Goal: Task Accomplishment & Management: Manage account settings

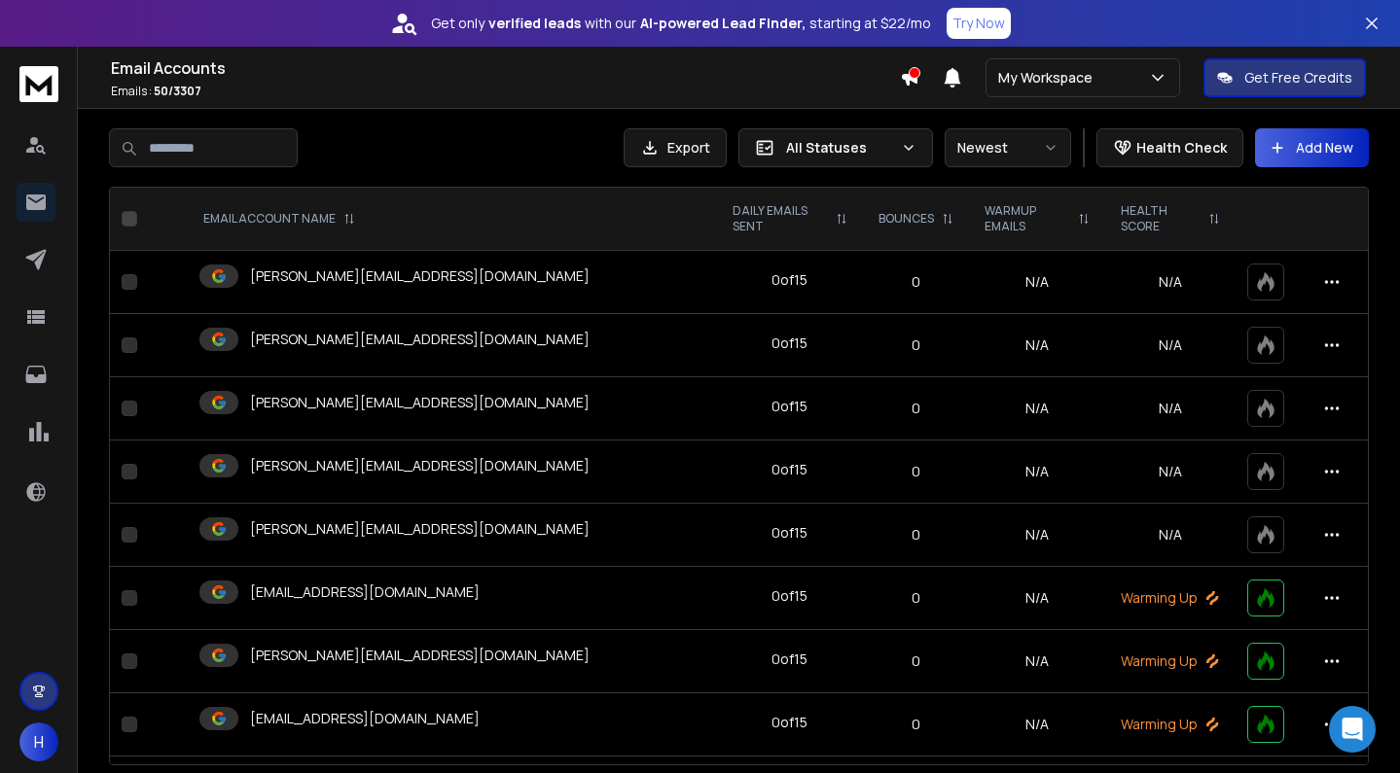
click at [261, 142] on input at bounding box center [203, 147] width 189 height 39
type input "******"
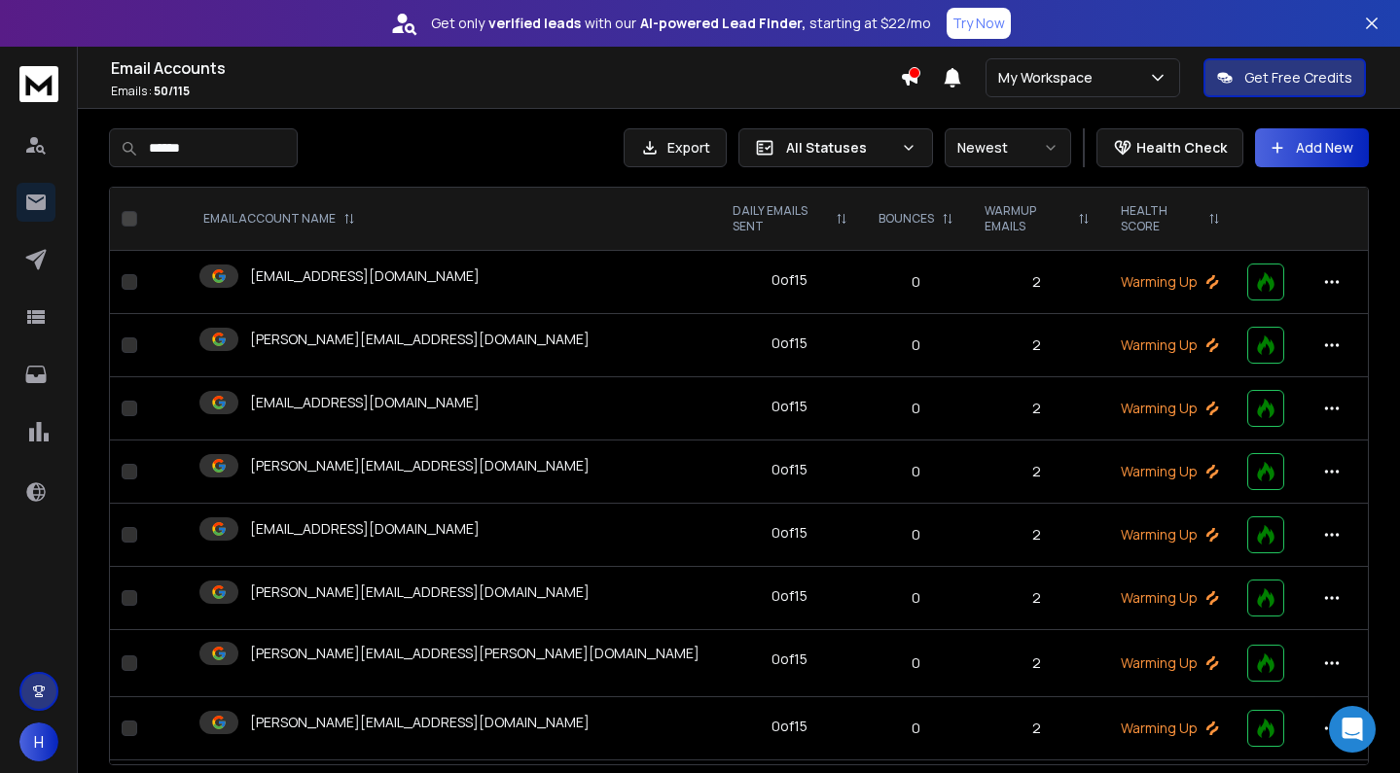
click at [717, 299] on td "0 of 15" at bounding box center [789, 276] width 145 height 51
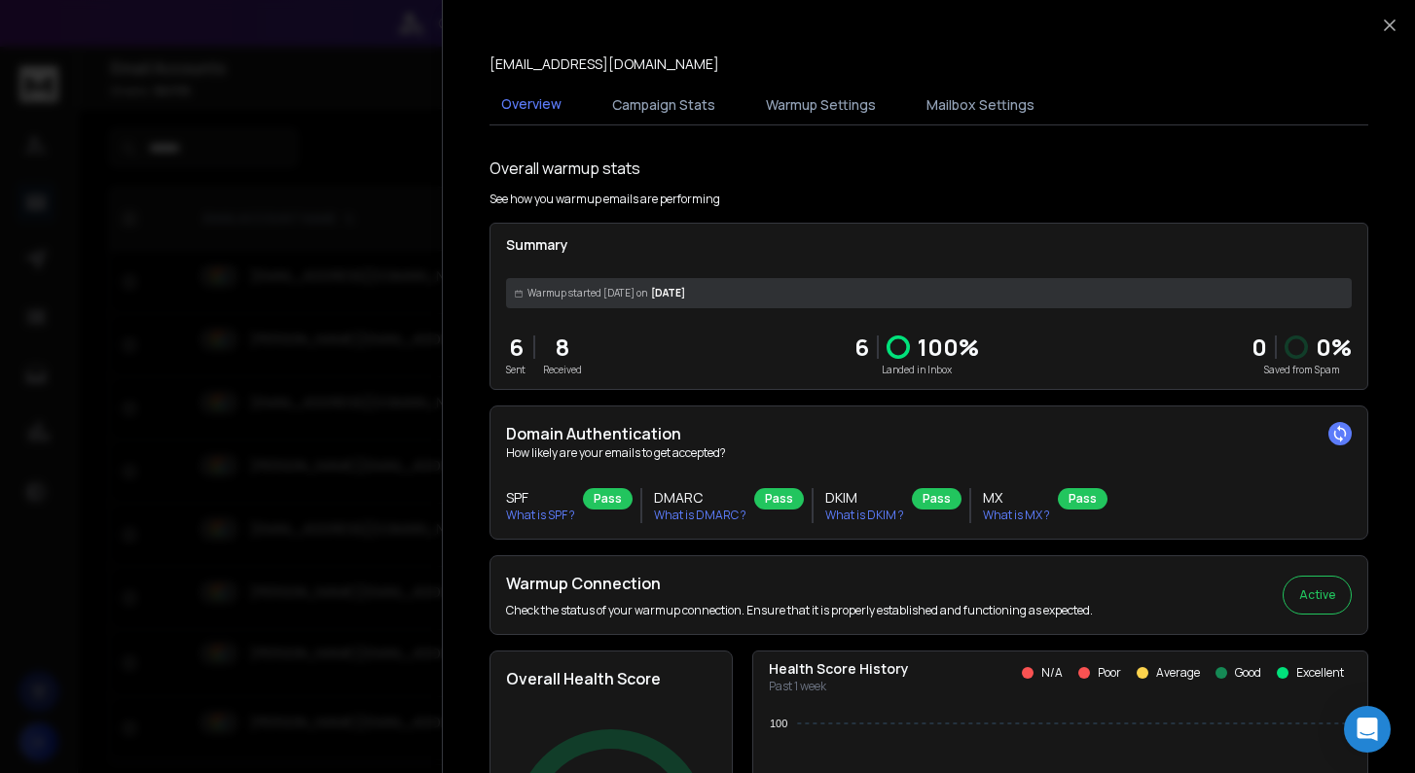
click at [319, 290] on div at bounding box center [707, 386] width 1415 height 773
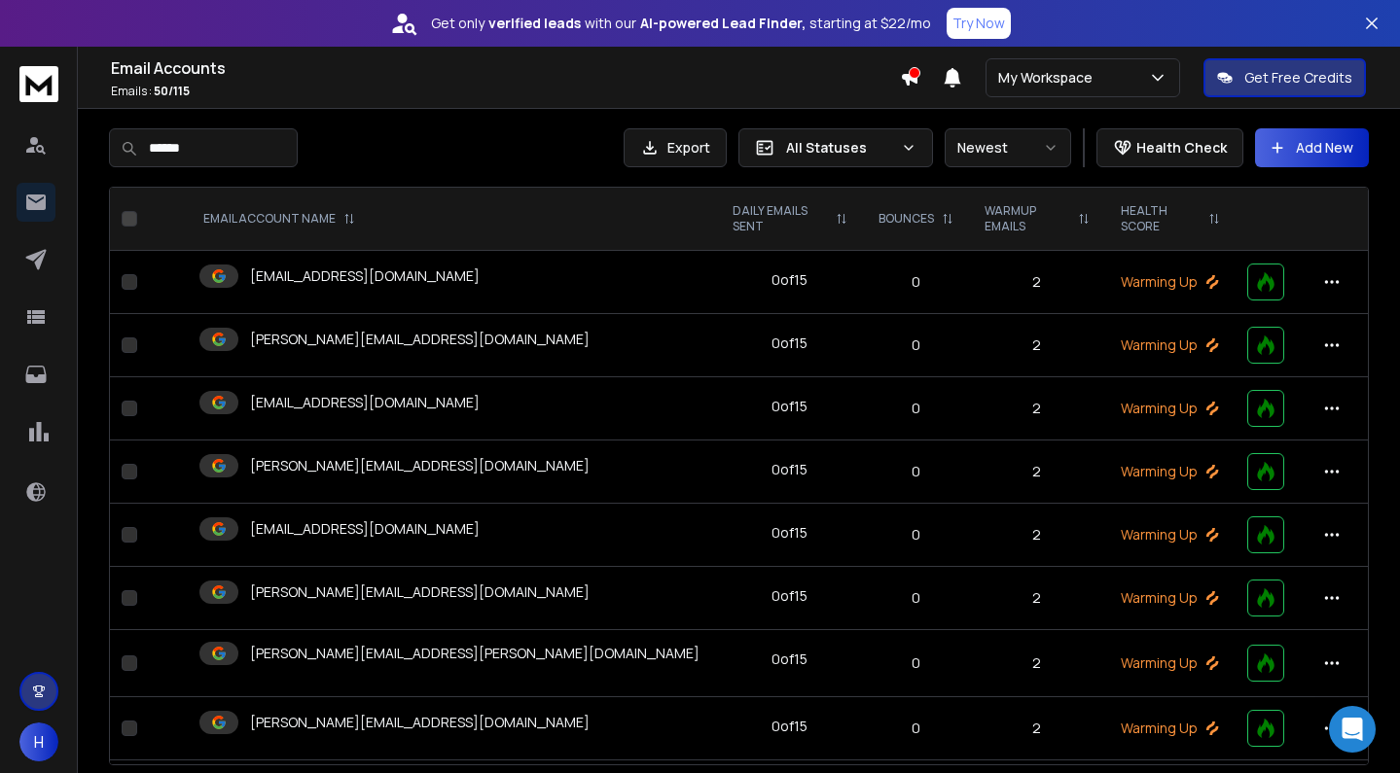
click at [295, 138] on input "******" at bounding box center [203, 147] width 189 height 39
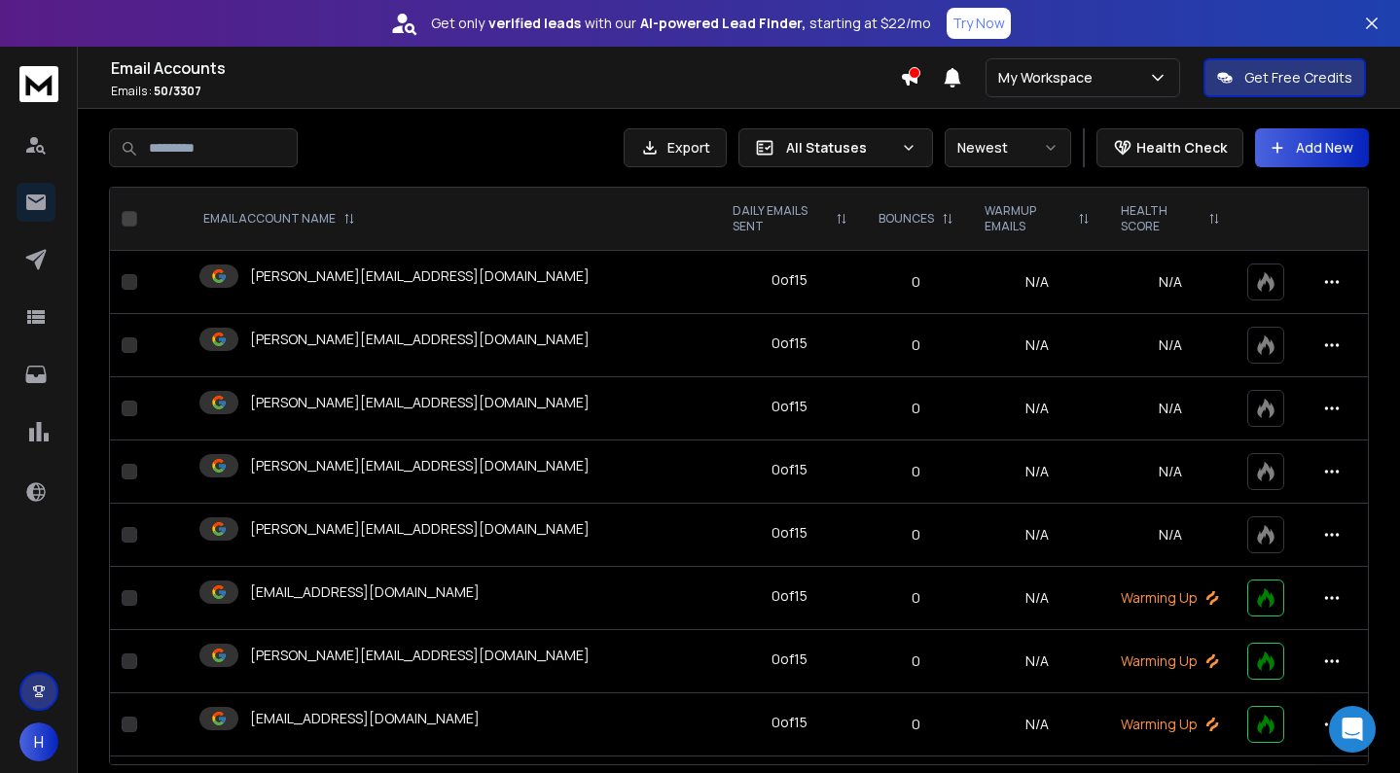
click at [132, 284] on button "button" at bounding box center [130, 282] width 16 height 16
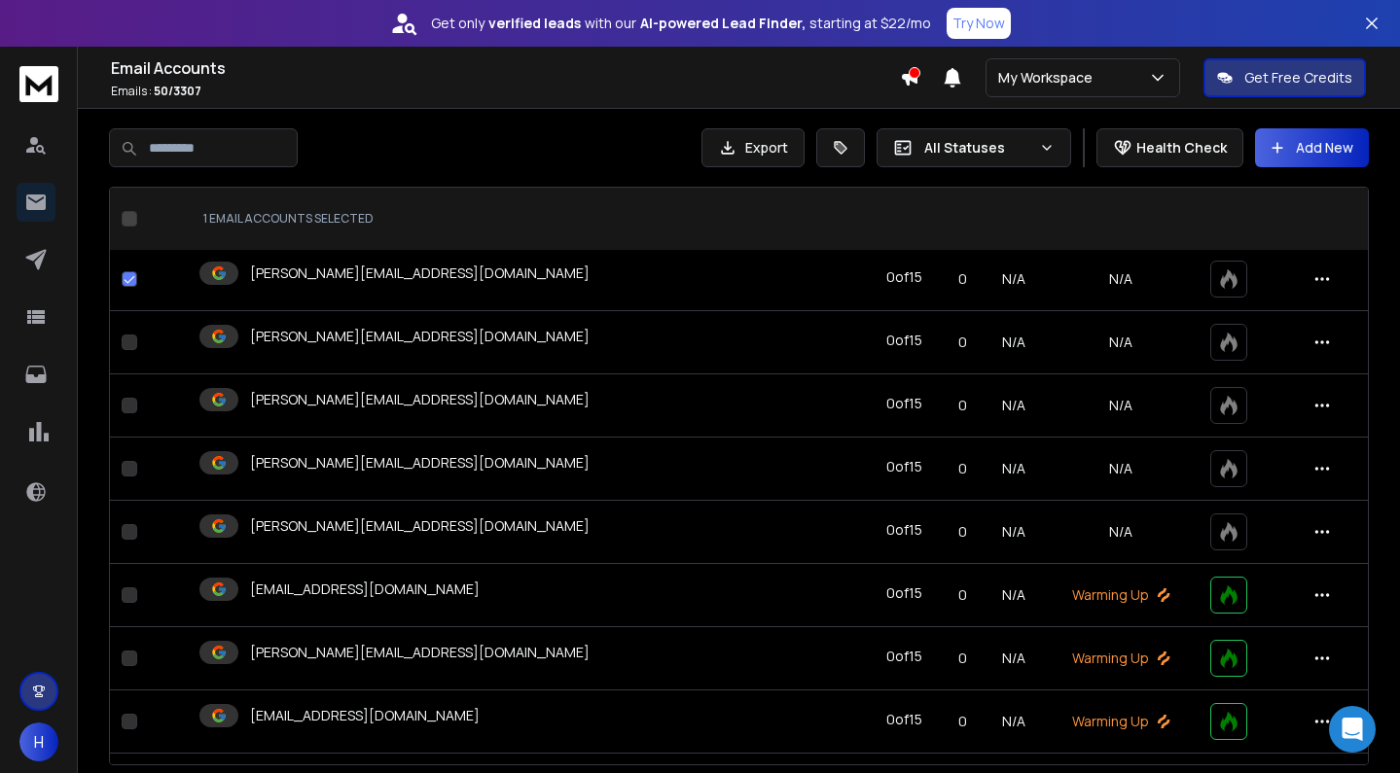
scroll to position [4, 0]
click at [131, 339] on button "button" at bounding box center [130, 342] width 16 height 16
click at [130, 408] on button "button" at bounding box center [130, 405] width 16 height 16
click at [128, 462] on button "button" at bounding box center [130, 468] width 16 height 16
click at [125, 527] on button "button" at bounding box center [130, 531] width 16 height 16
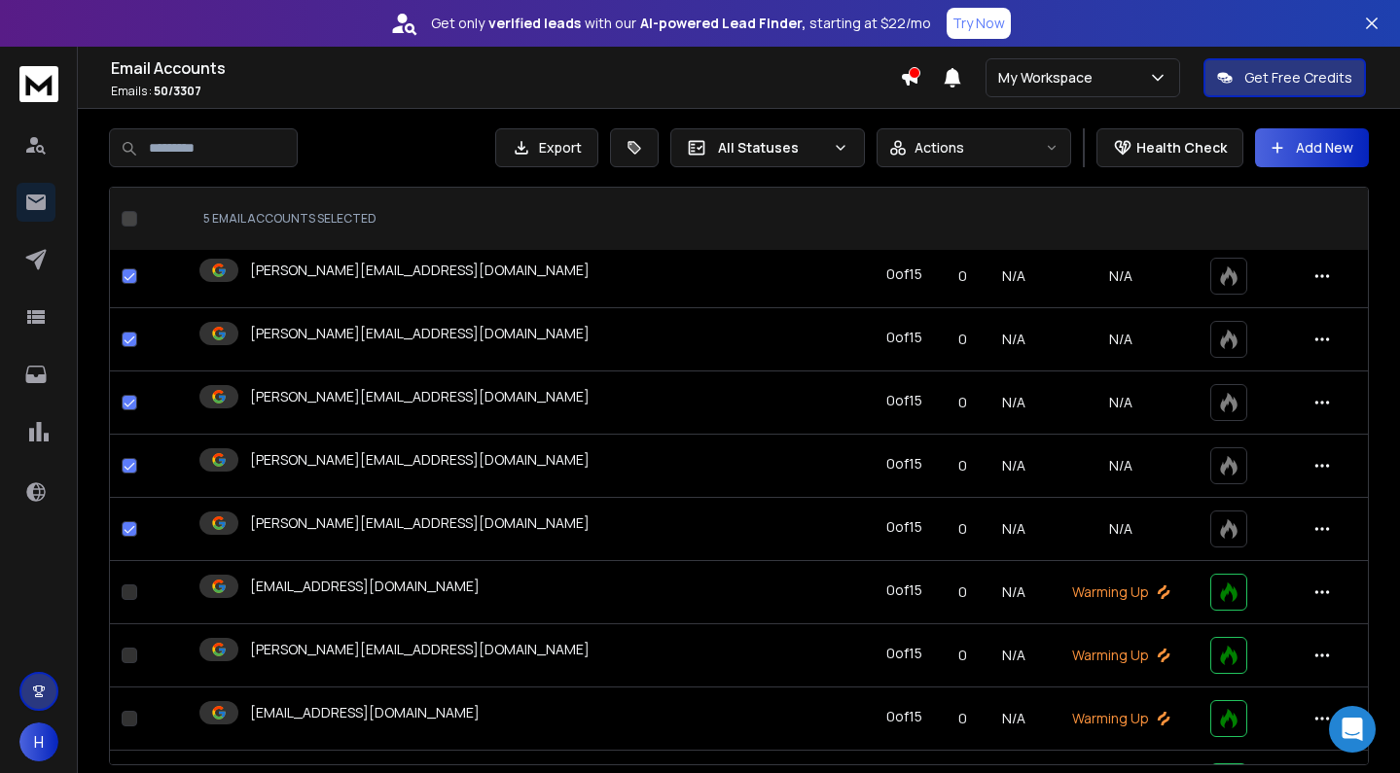
scroll to position [0, 0]
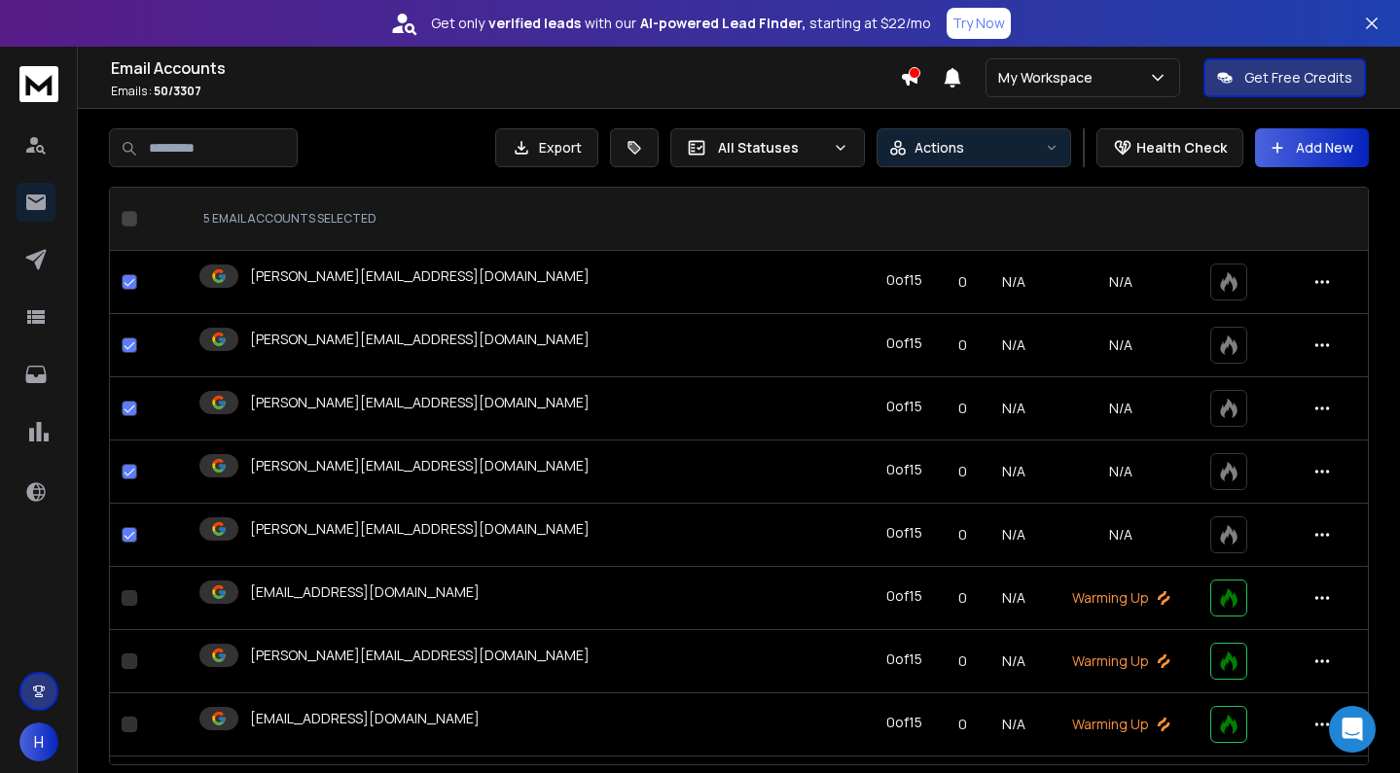
click at [914, 150] on div "Actions" at bounding box center [963, 147] width 148 height 19
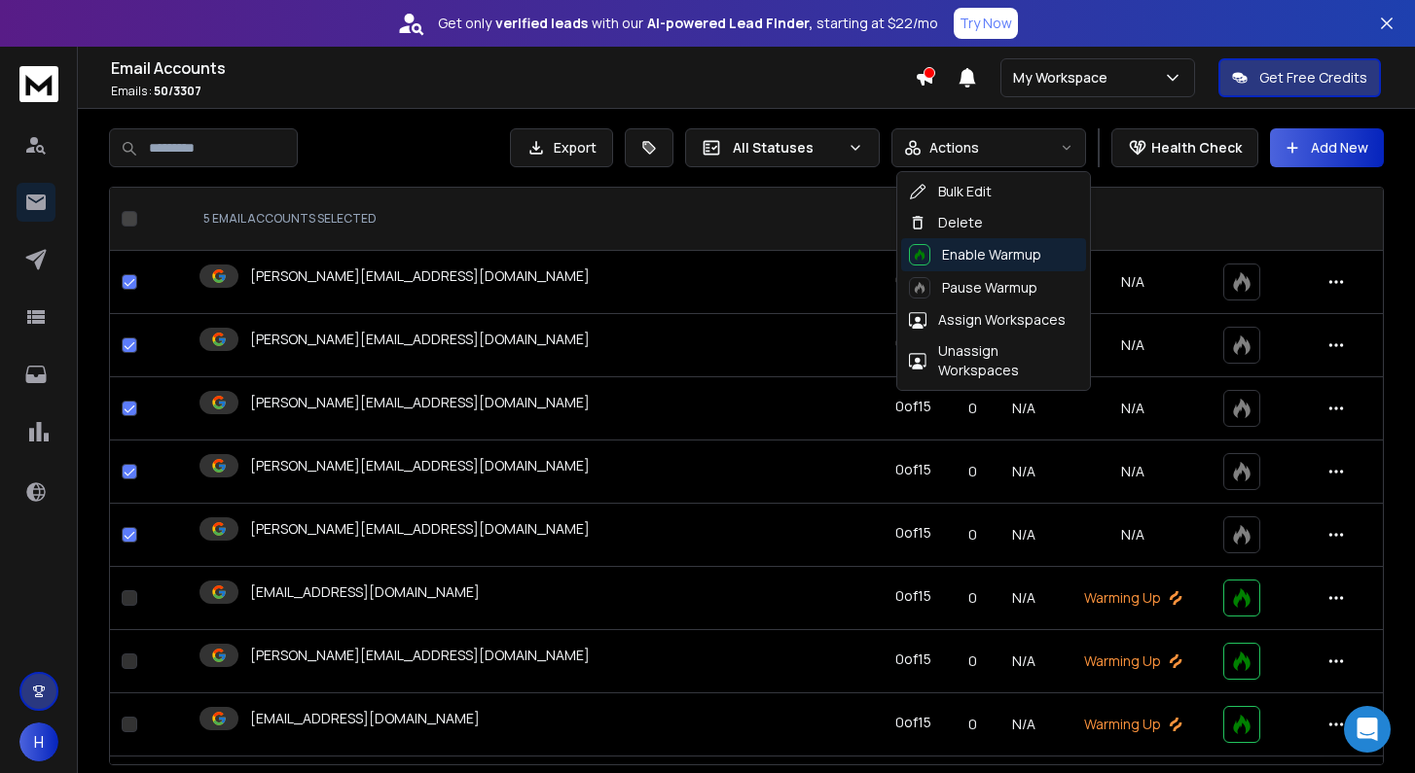
click at [937, 254] on div "Enable Warmup" at bounding box center [975, 254] width 132 height 21
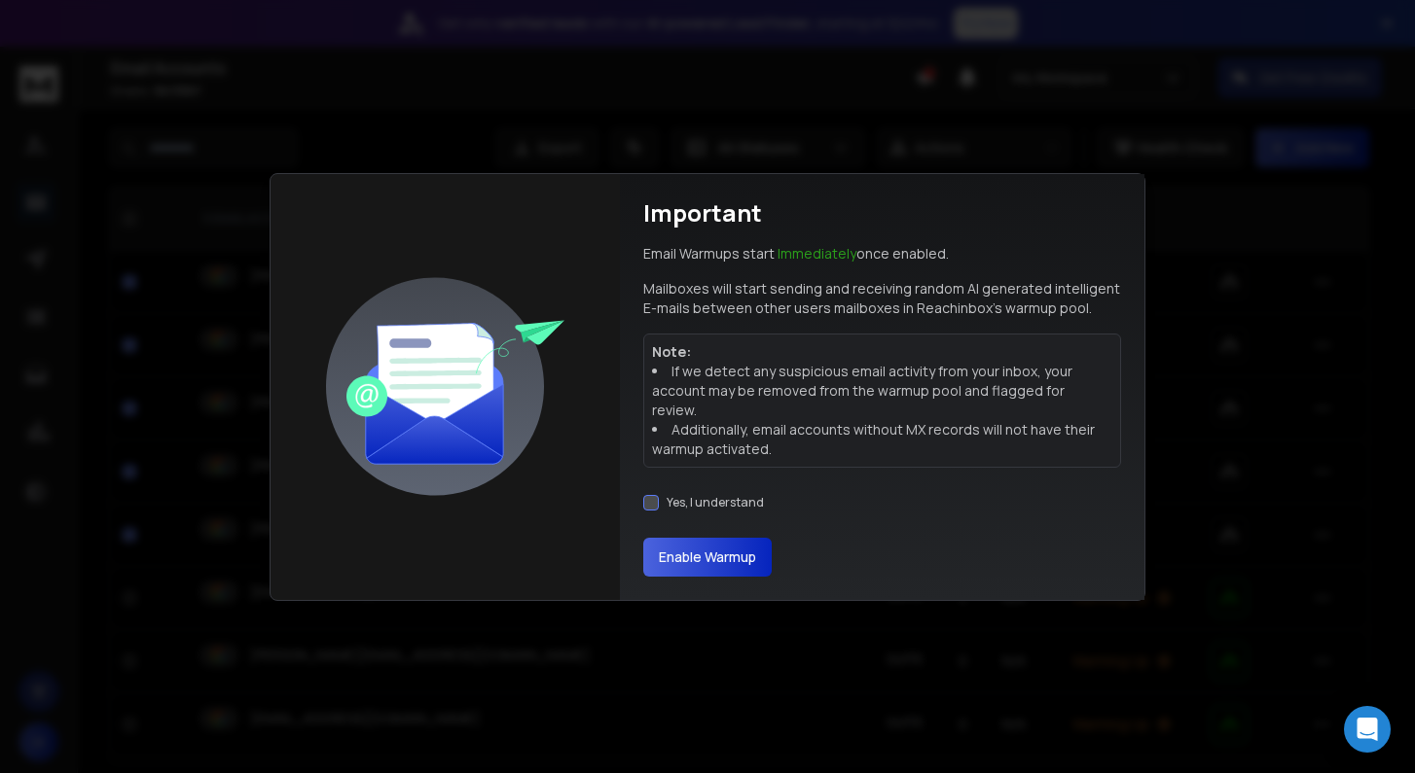
click at [645, 495] on button "Yes, I understand" at bounding box center [651, 503] width 16 height 16
click at [692, 538] on button "Enable Warmup" at bounding box center [707, 557] width 128 height 39
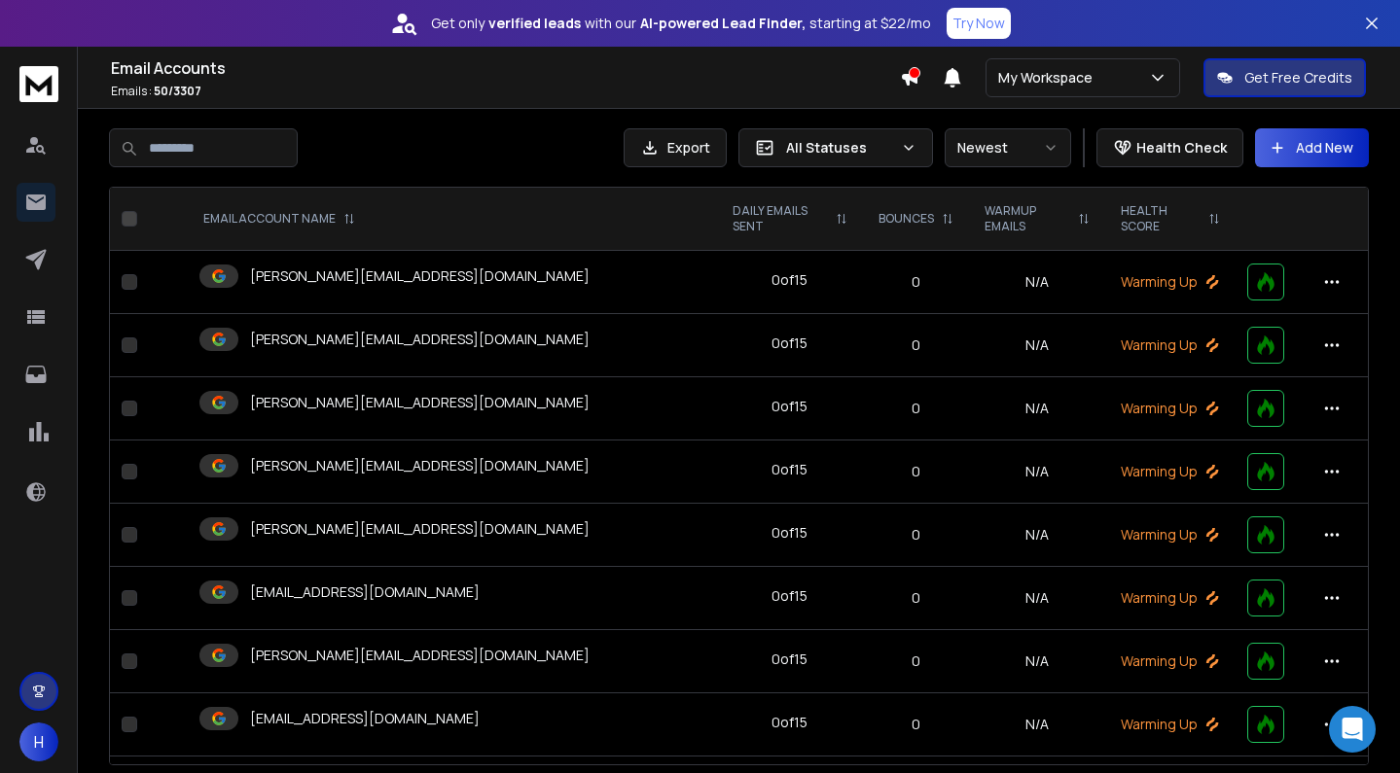
click at [127, 281] on button "button" at bounding box center [130, 282] width 16 height 16
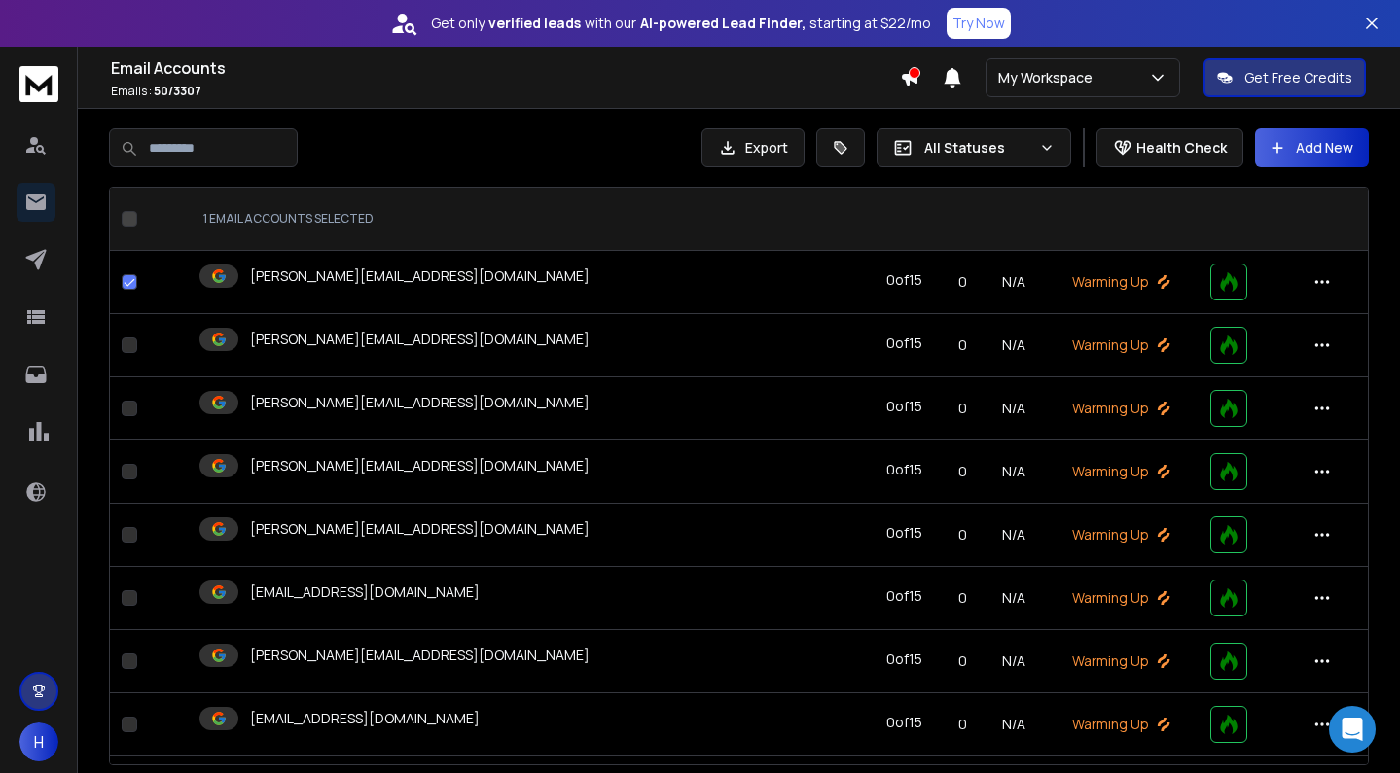
click at [136, 340] on div at bounding box center [155, 346] width 66 height 16
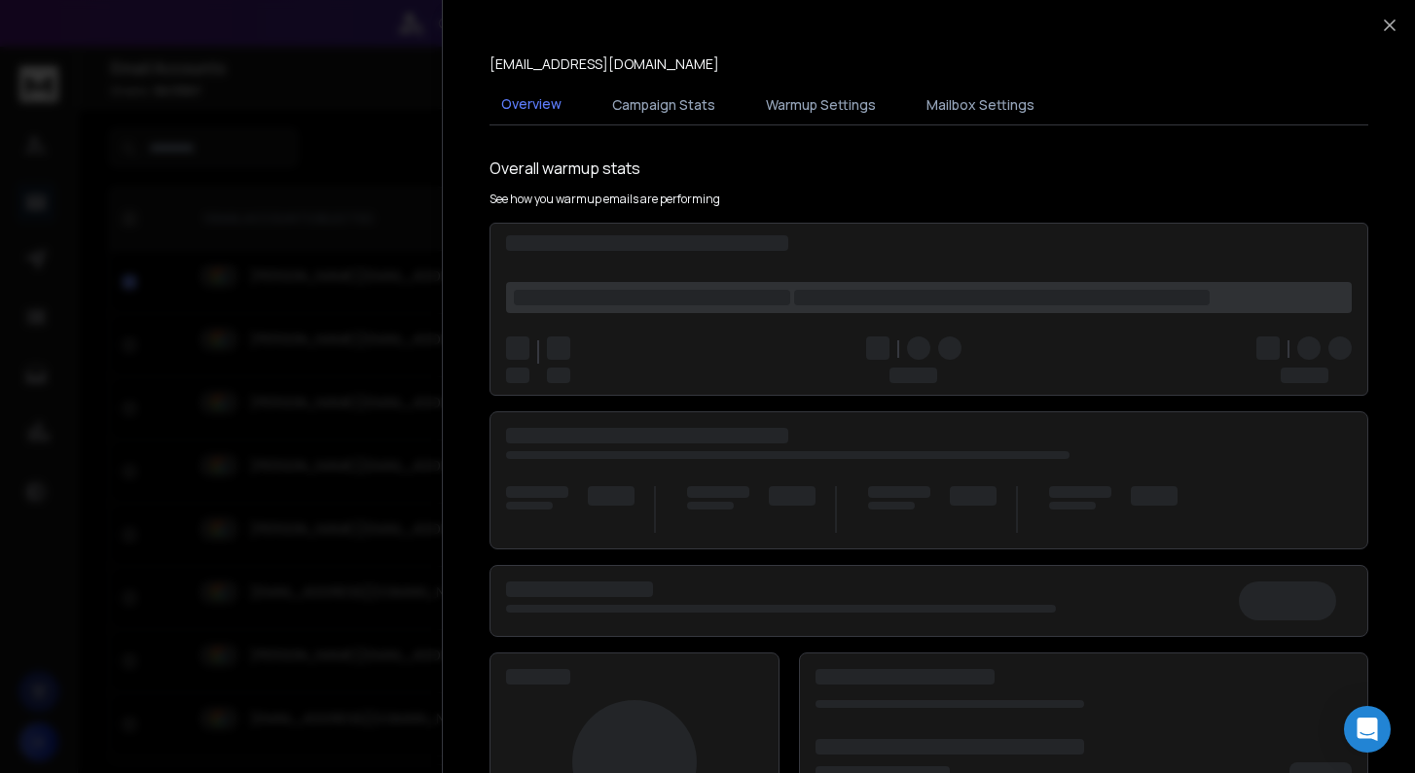
click at [125, 342] on div at bounding box center [707, 386] width 1415 height 773
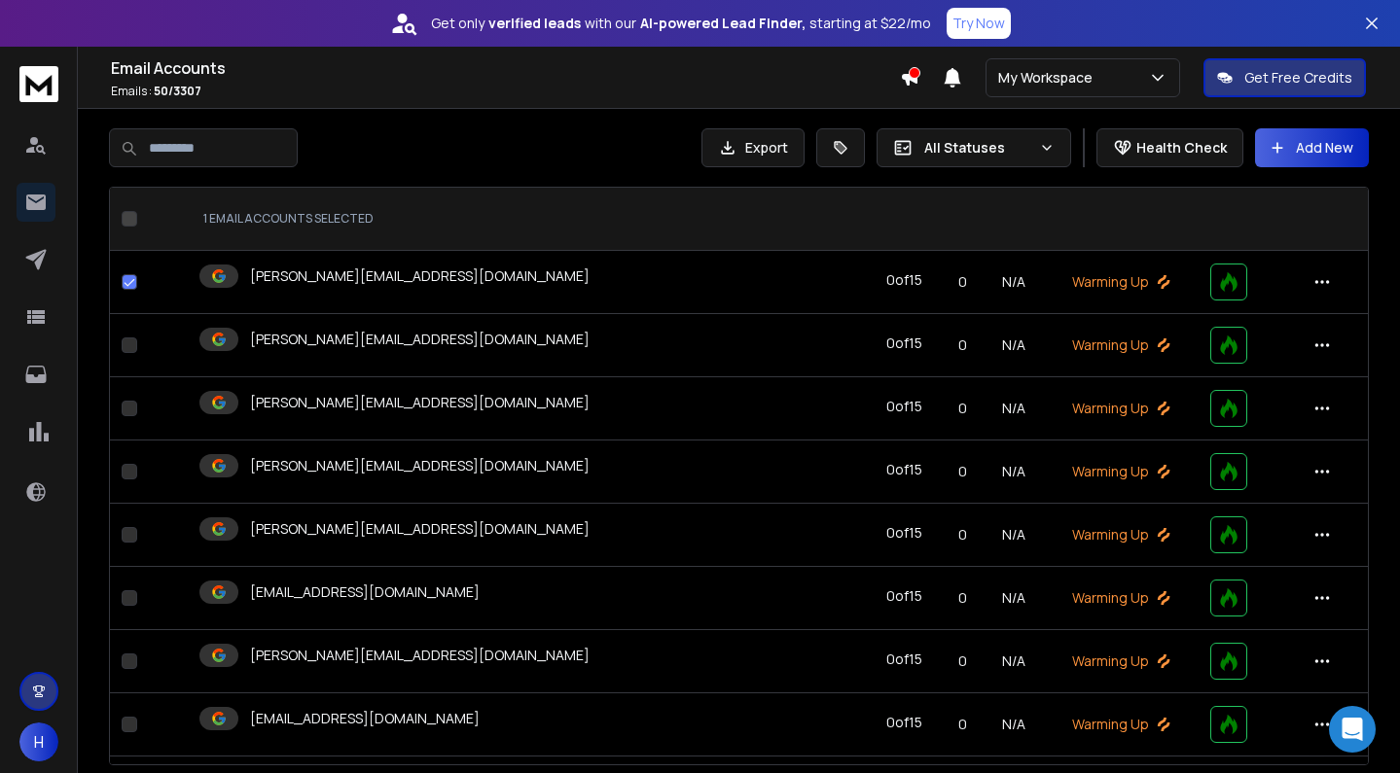
click at [128, 346] on button "button" at bounding box center [130, 346] width 16 height 16
click at [133, 402] on button "button" at bounding box center [130, 409] width 16 height 16
click at [128, 470] on button "button" at bounding box center [130, 472] width 16 height 16
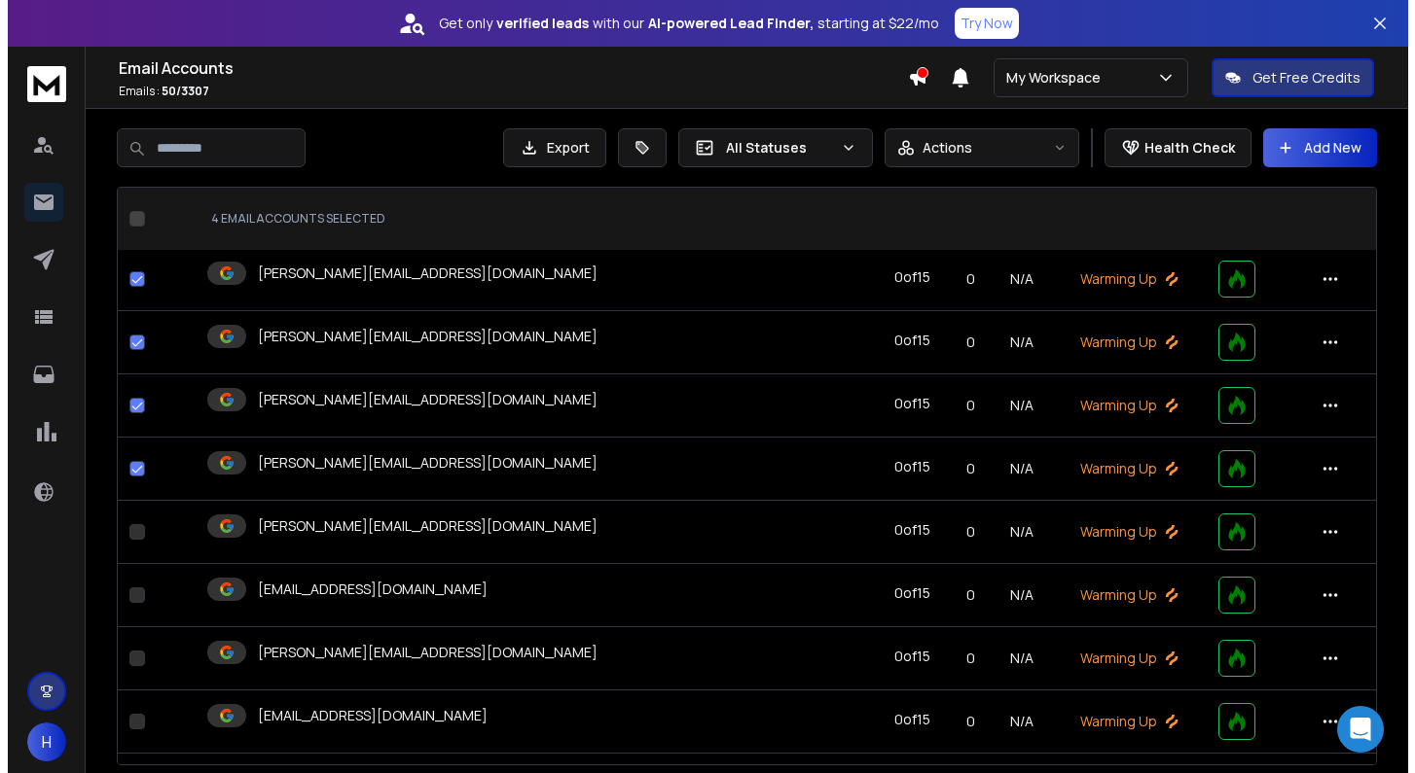
scroll to position [4, 0]
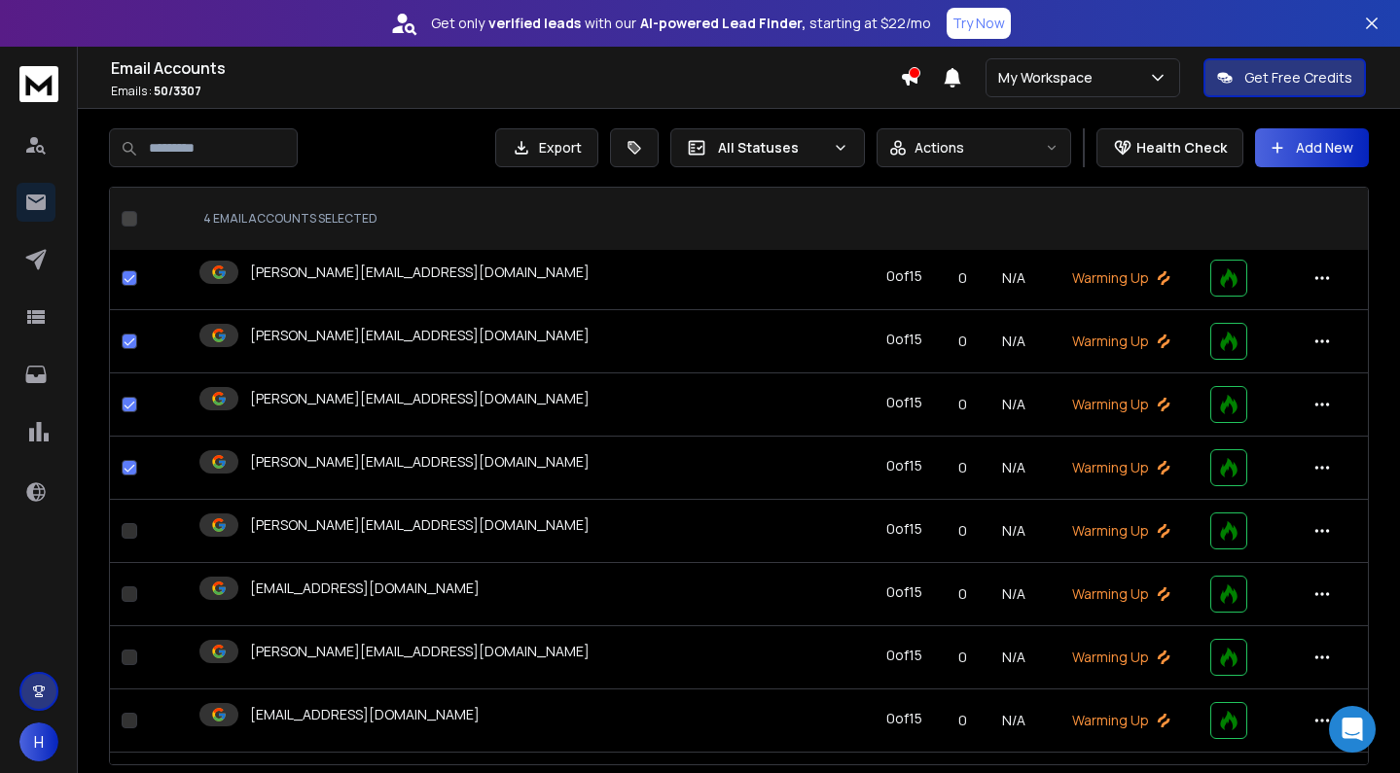
click at [126, 526] on button "button" at bounding box center [130, 531] width 16 height 16
click at [919, 141] on p "Actions" at bounding box center [939, 147] width 50 height 19
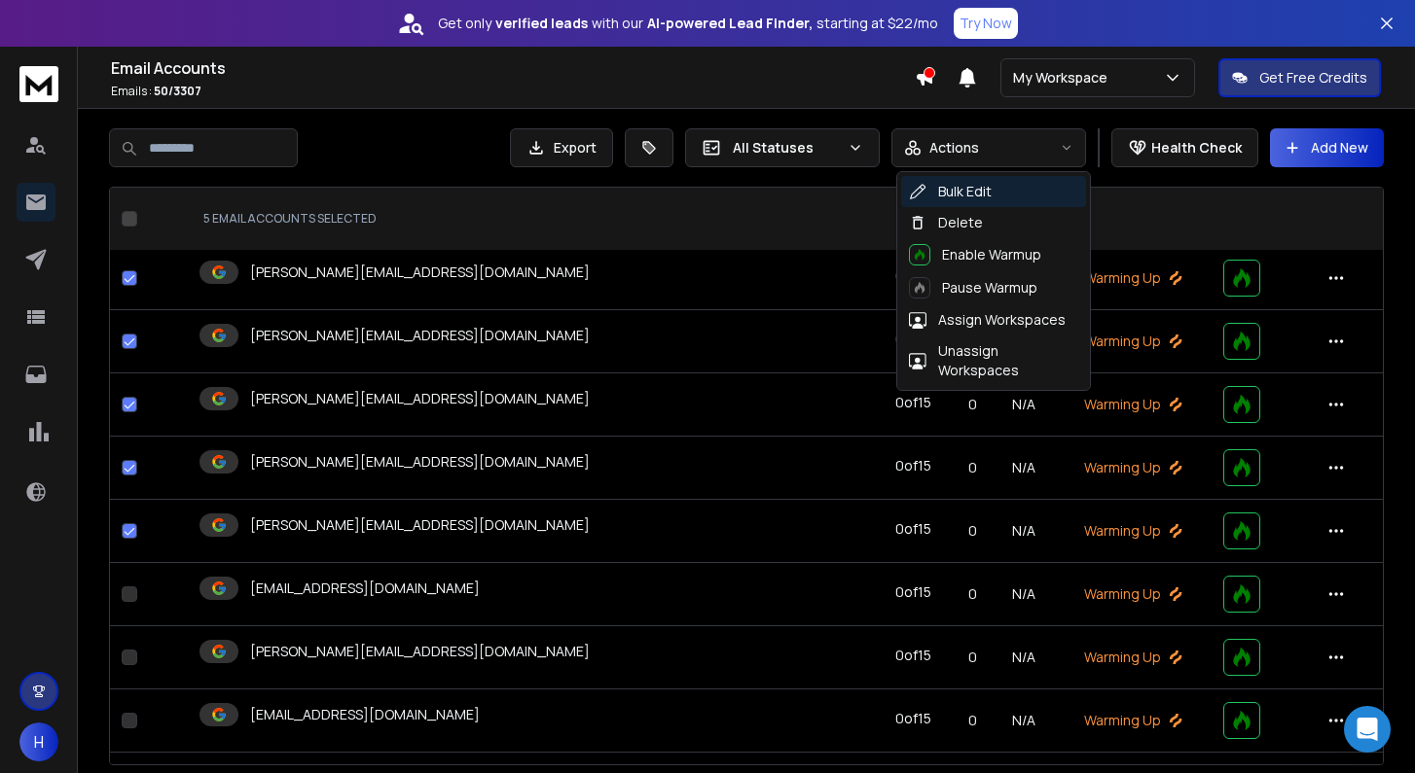
click at [958, 190] on div "Bulk Edit" at bounding box center [950, 191] width 83 height 19
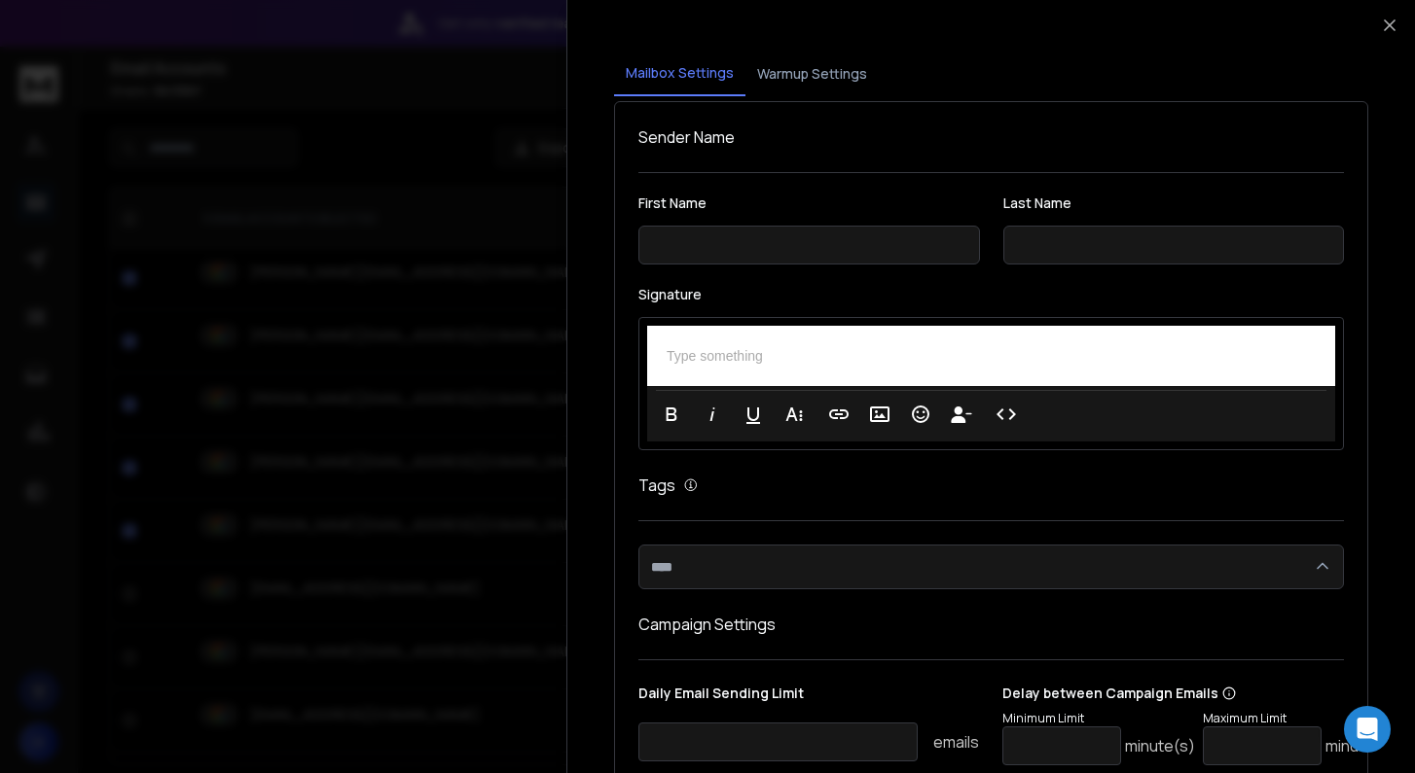
click at [836, 75] on button "Warmup Settings" at bounding box center [811, 74] width 133 height 43
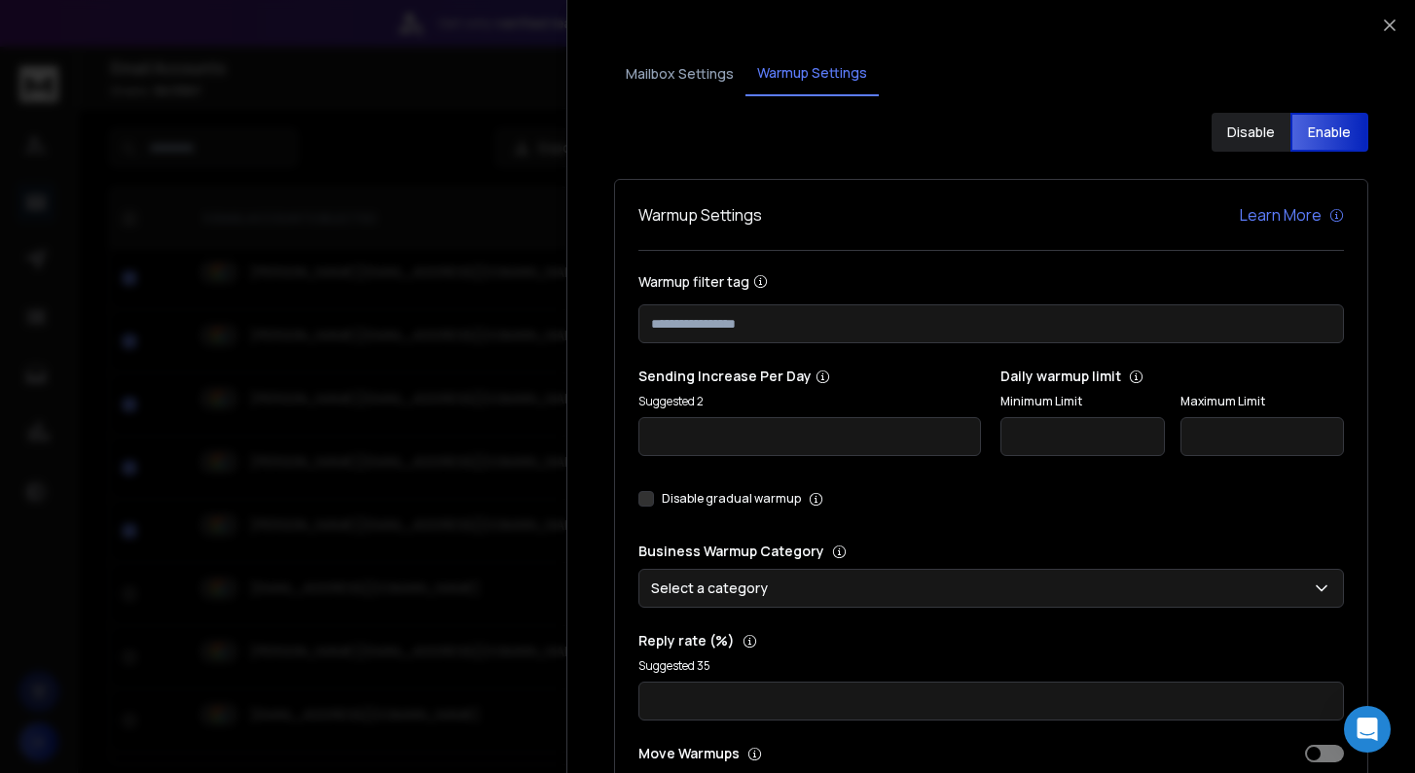
click at [803, 340] on input at bounding box center [990, 324] width 705 height 39
type input "*"
type input "**********"
click at [900, 449] on input "number" at bounding box center [809, 436] width 343 height 39
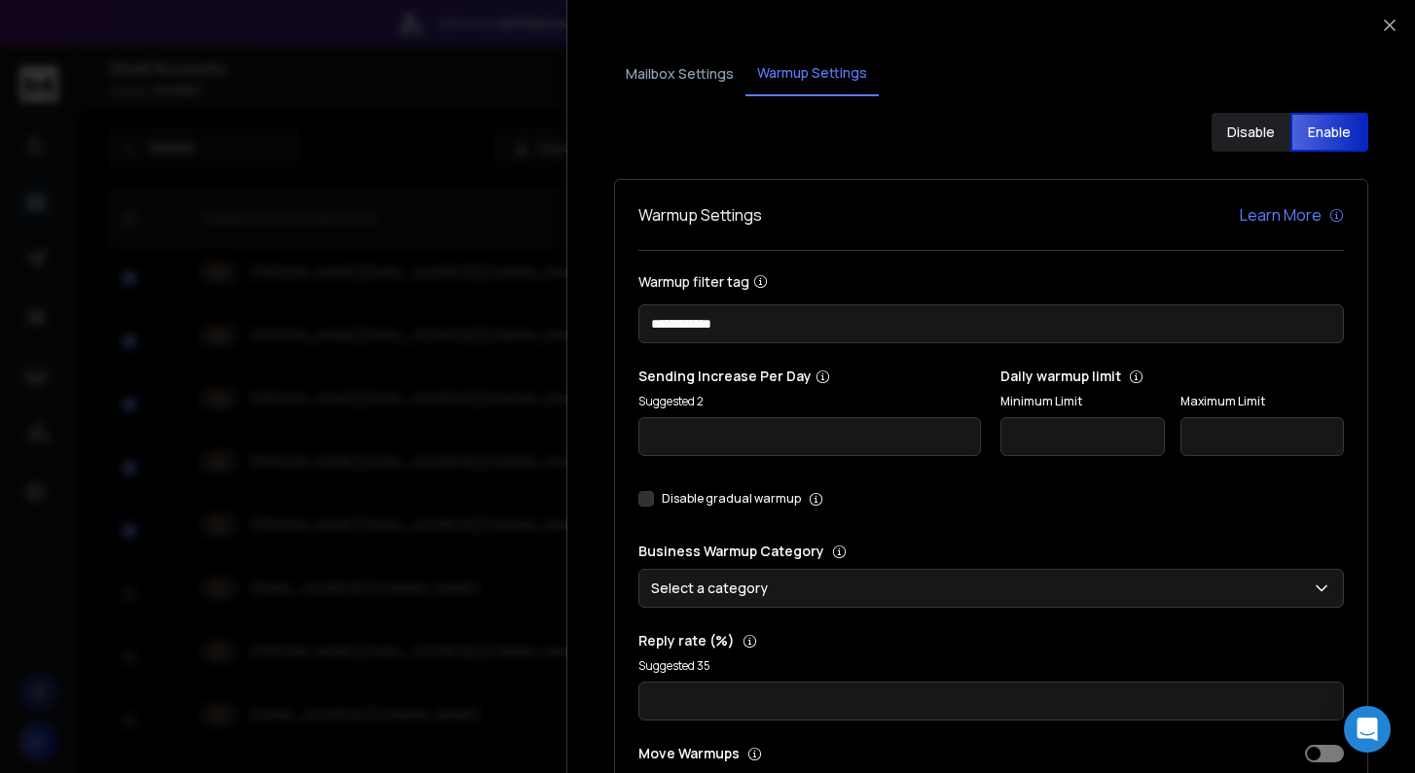
type input "*"
click at [1020, 449] on input "number" at bounding box center [1081, 436] width 163 height 39
type input "*"
click at [1183, 440] on input "number" at bounding box center [1261, 436] width 163 height 39
type input "**"
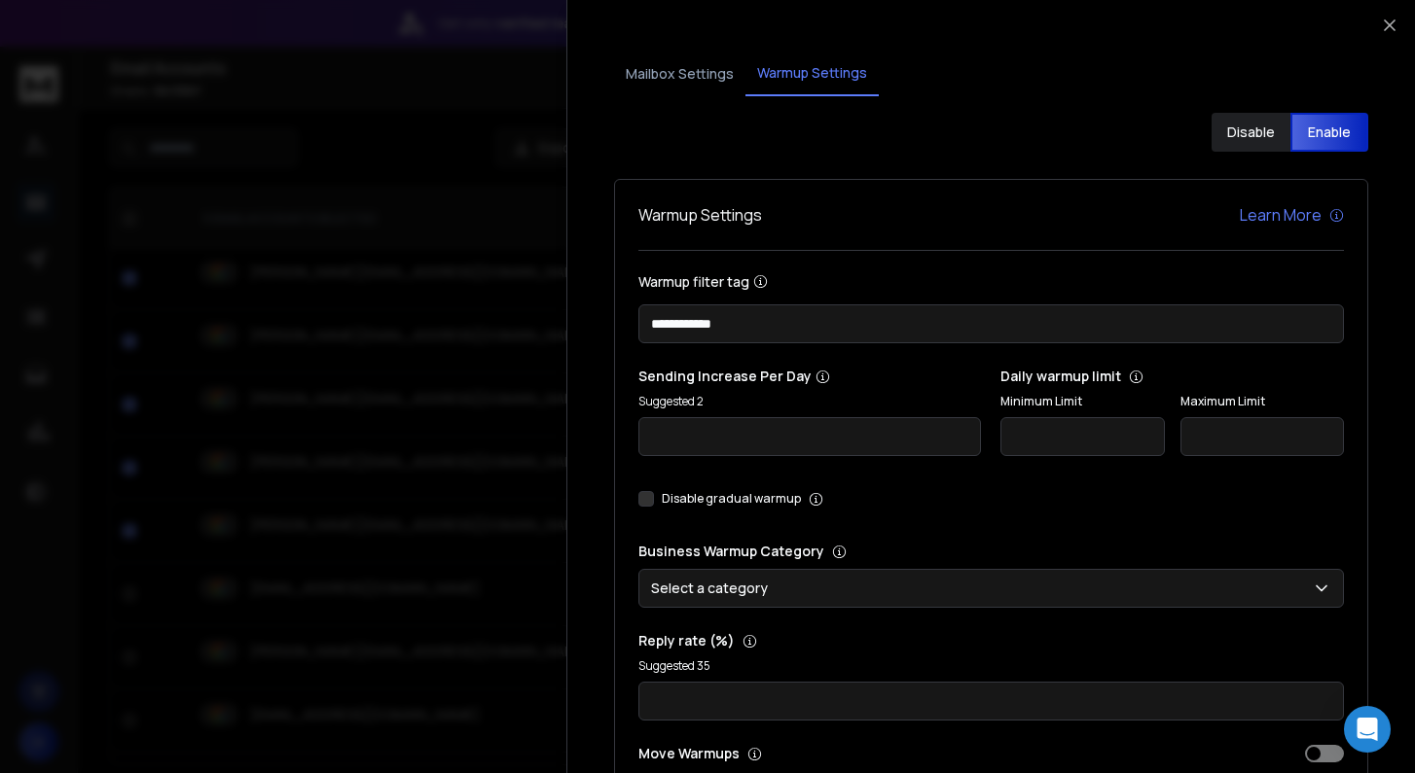
click at [1061, 506] on div "Disable gradual warmup" at bounding box center [990, 499] width 705 height 39
click at [825, 442] on input "*" at bounding box center [809, 436] width 343 height 39
click at [822, 438] on input "*" at bounding box center [809, 436] width 343 height 39
click at [789, 452] on input "**" at bounding box center [809, 436] width 343 height 39
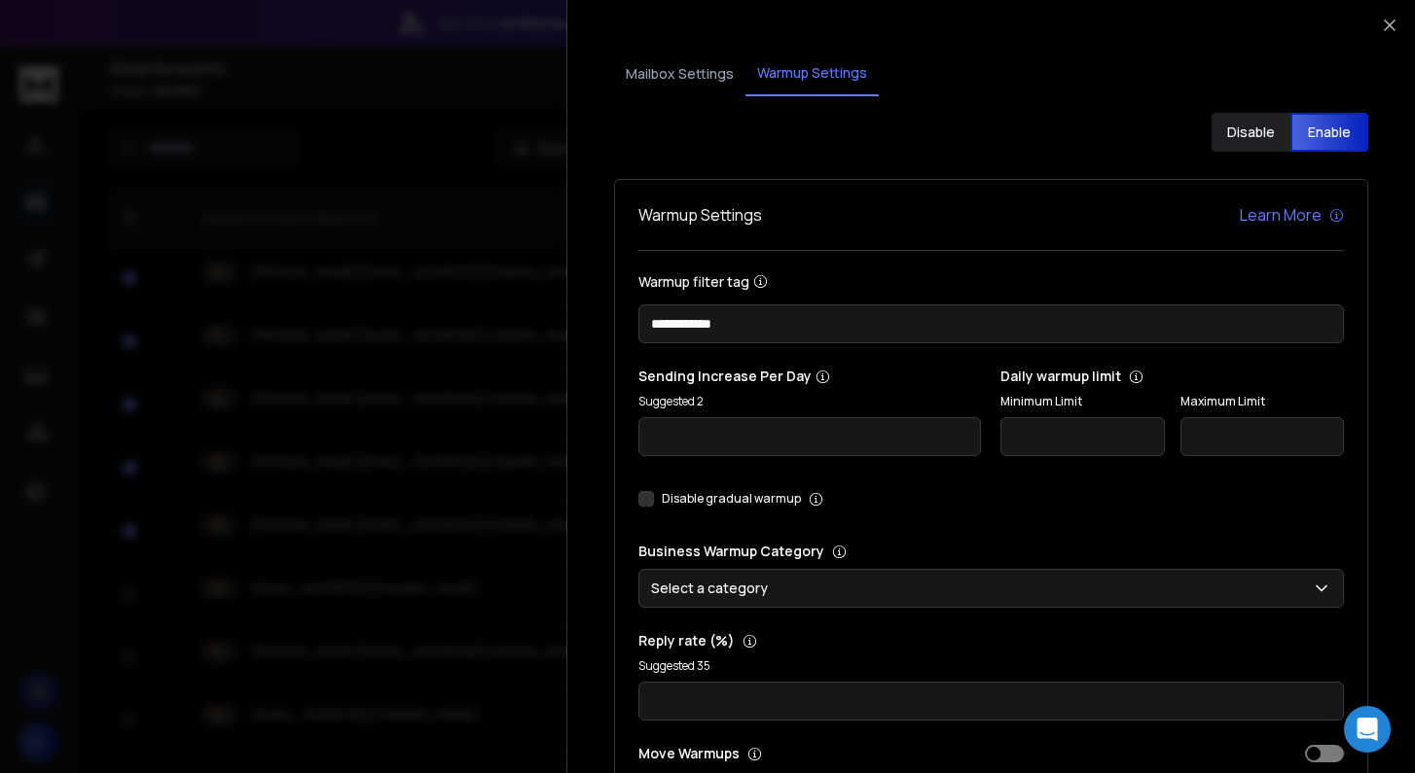
click at [789, 452] on input "**" at bounding box center [809, 436] width 343 height 39
click at [789, 451] on input "**" at bounding box center [809, 436] width 343 height 39
type input "*"
click at [1024, 447] on input "*" at bounding box center [1081, 436] width 163 height 39
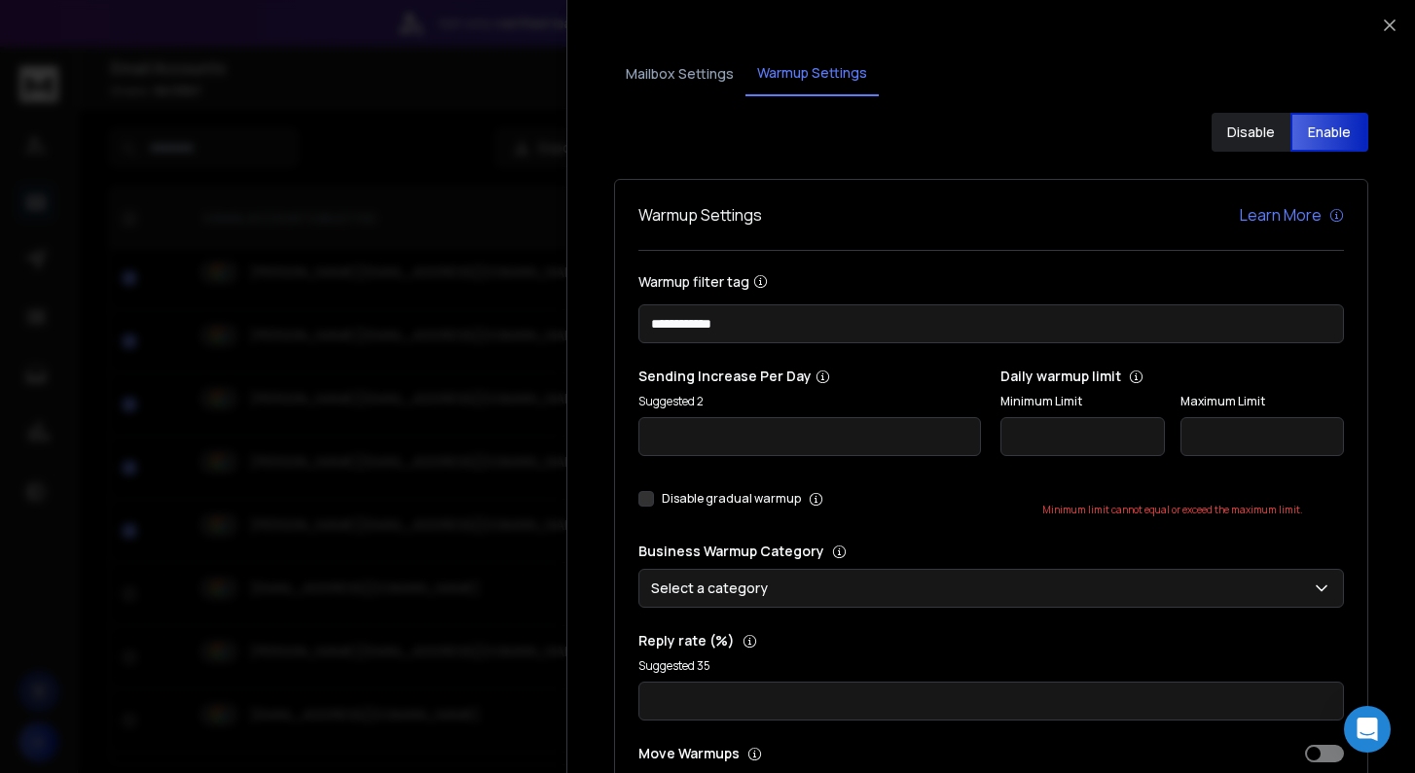
click at [1024, 447] on input "**" at bounding box center [1081, 436] width 163 height 39
type input "*"
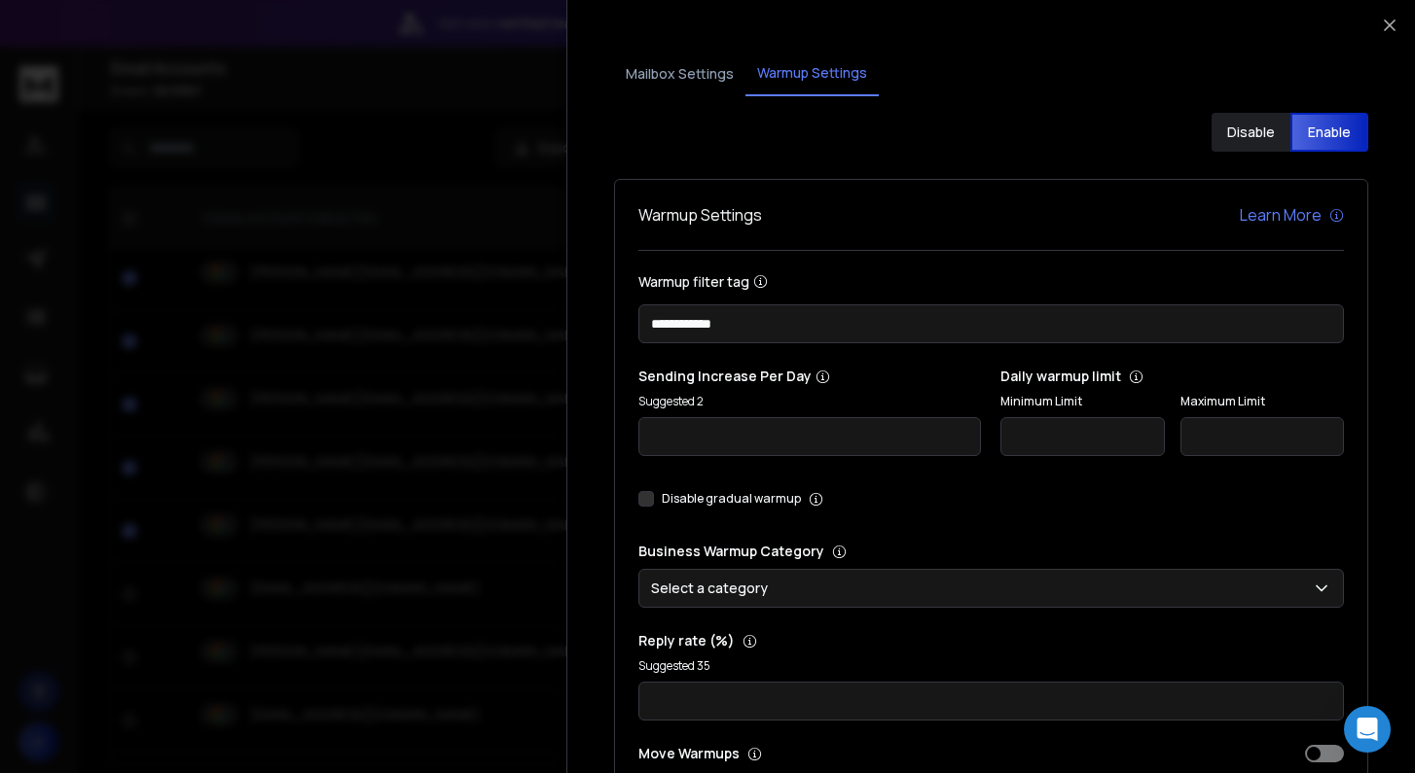
click at [1011, 483] on div "Disable gradual warmup" at bounding box center [990, 499] width 705 height 39
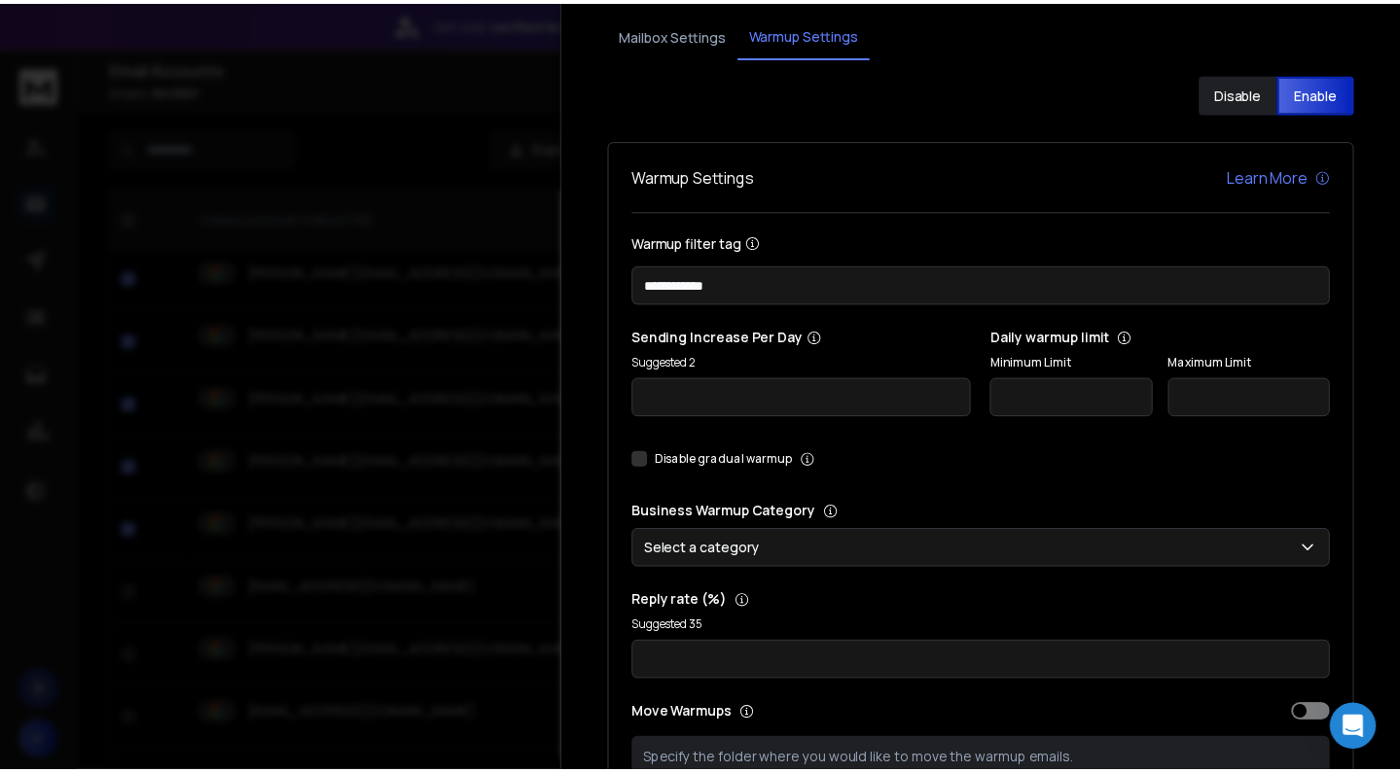
scroll to position [393, 0]
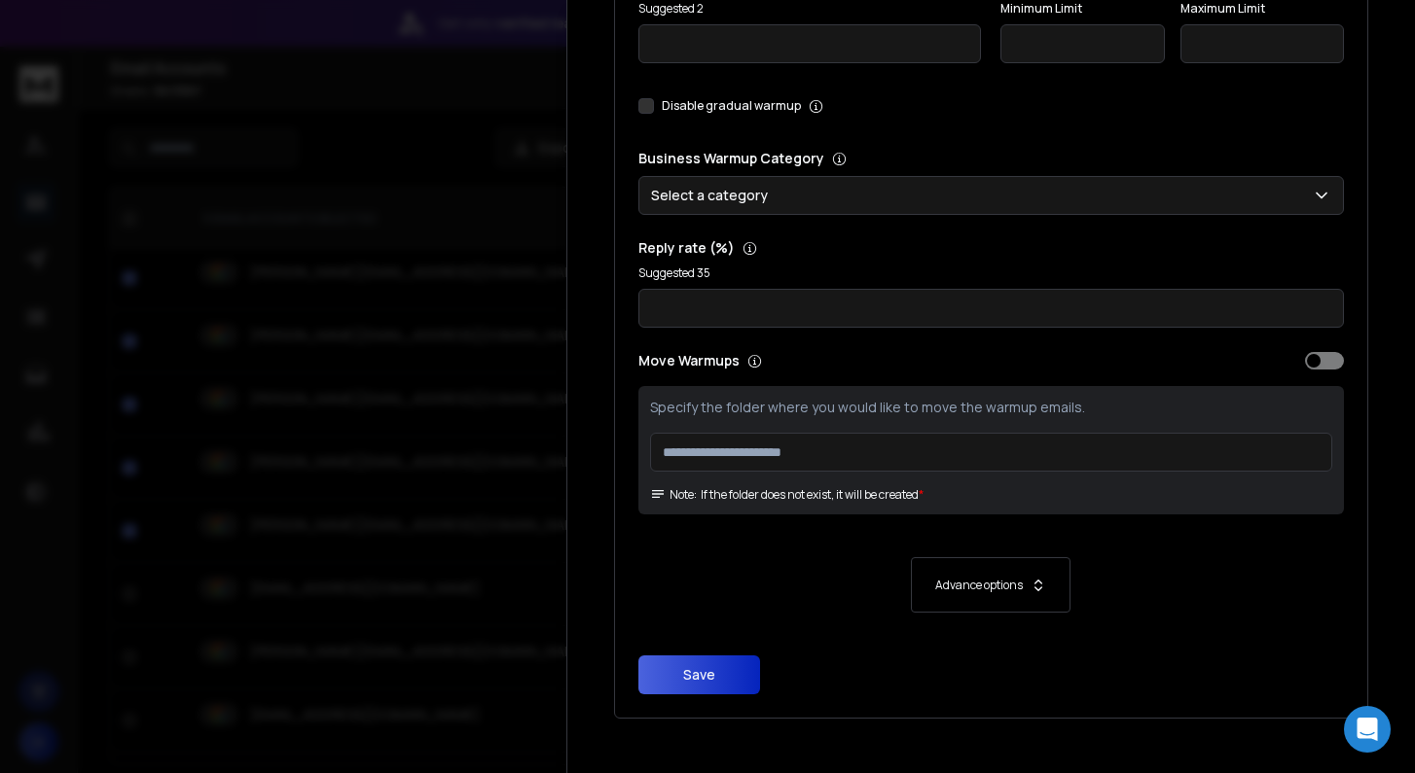
click at [708, 676] on button "Save" at bounding box center [699, 675] width 122 height 39
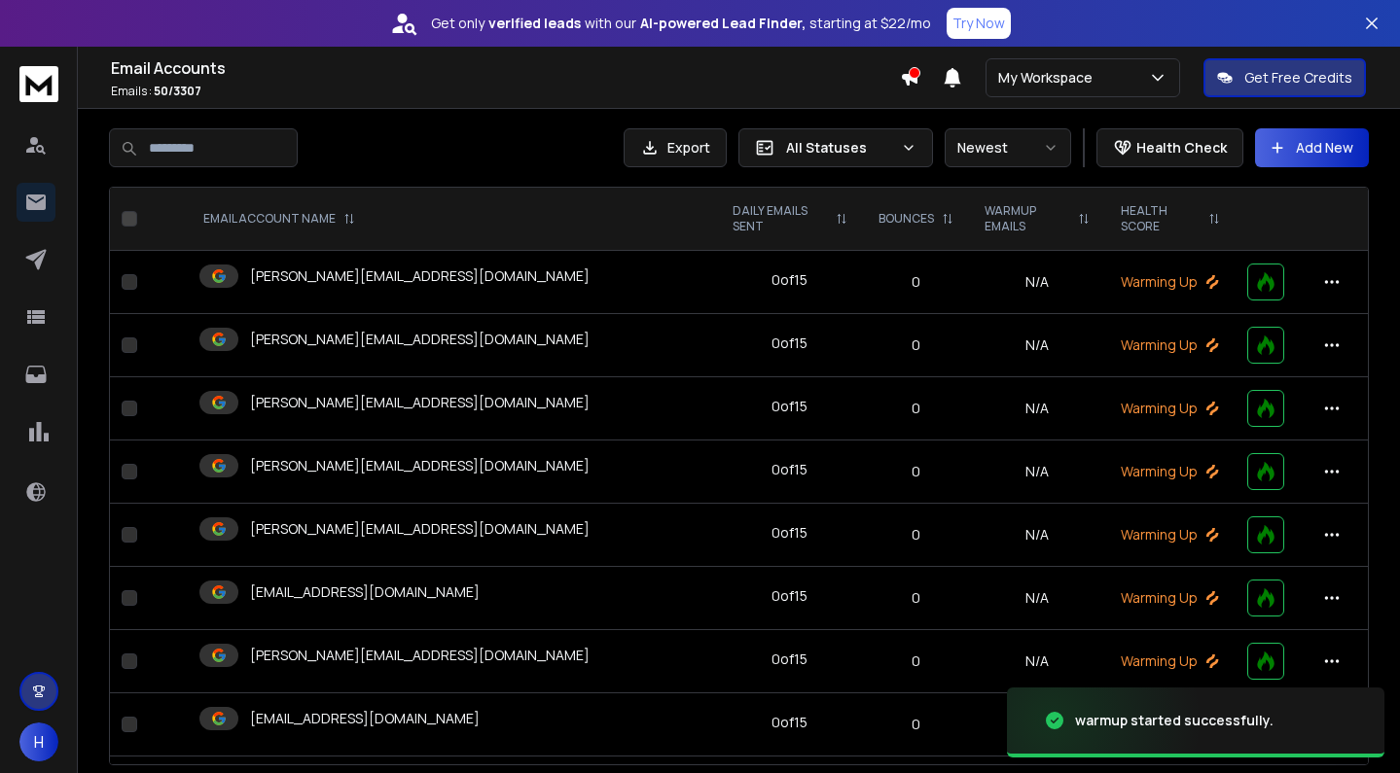
scroll to position [0, 0]
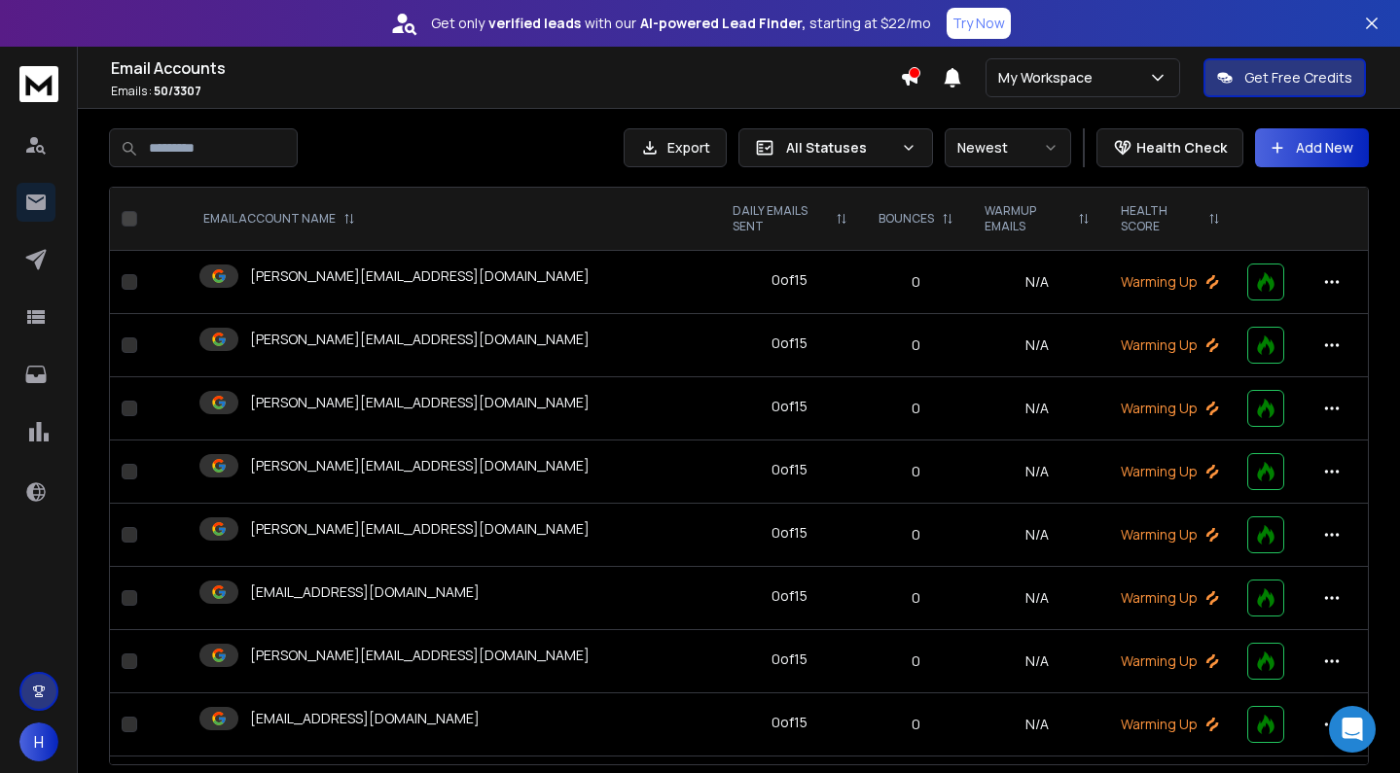
click at [293, 142] on input at bounding box center [203, 147] width 189 height 39
type input "****"
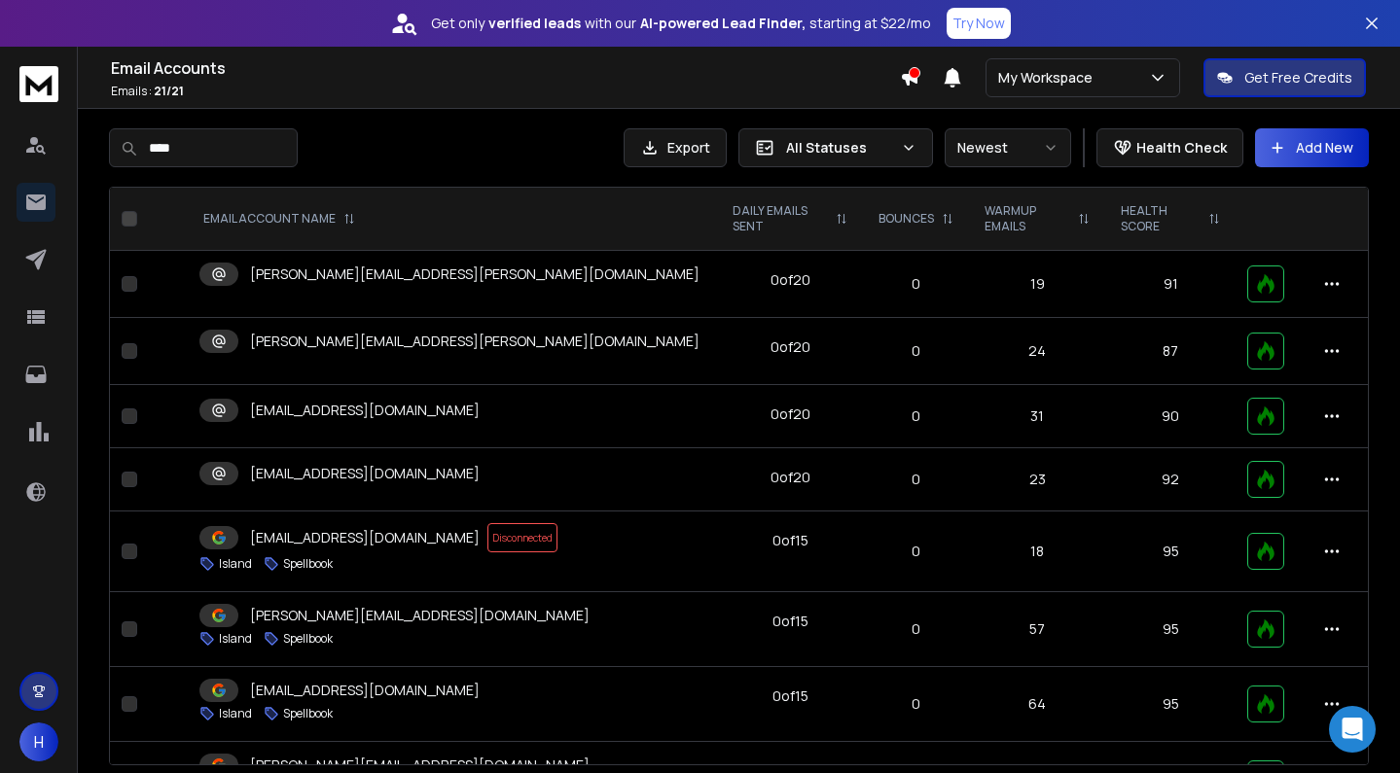
scroll to position [652, 0]
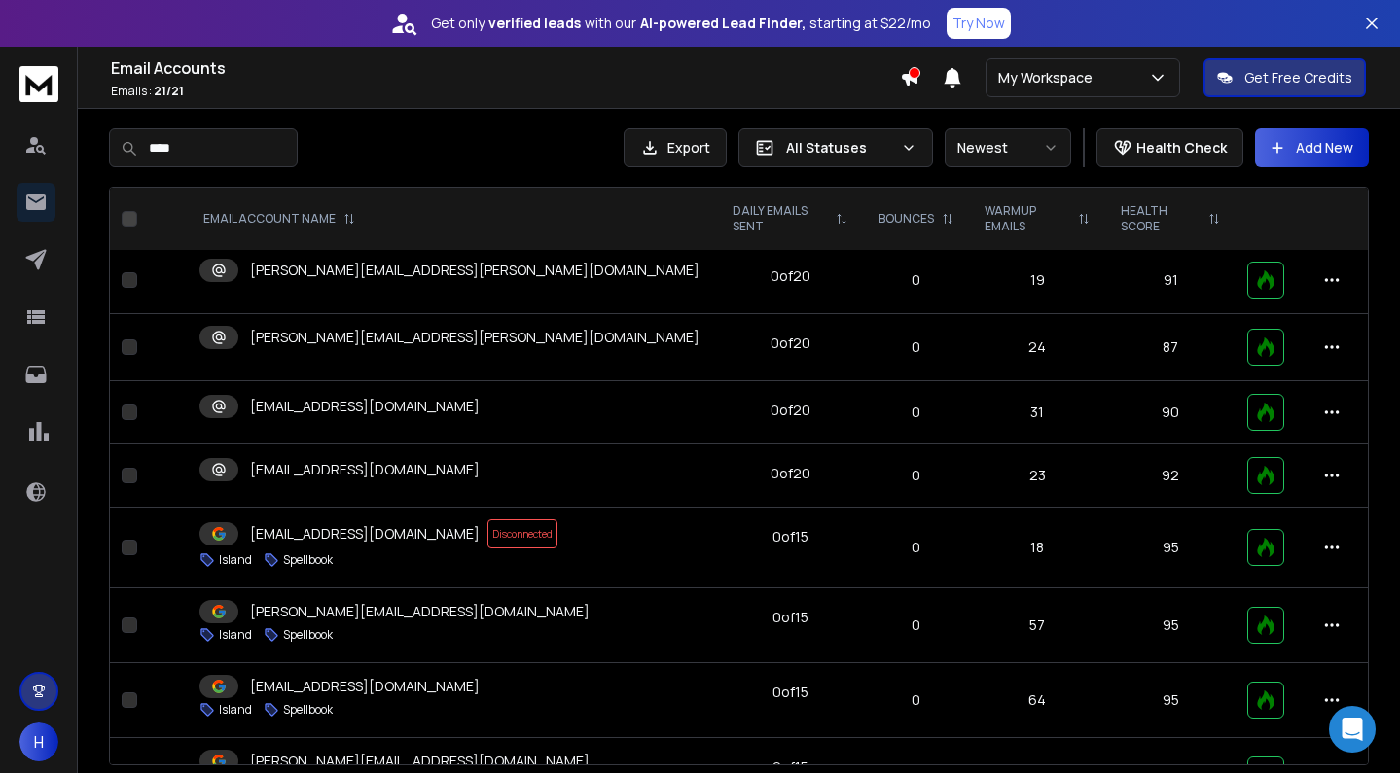
click at [131, 540] on button "button" at bounding box center [130, 548] width 16 height 16
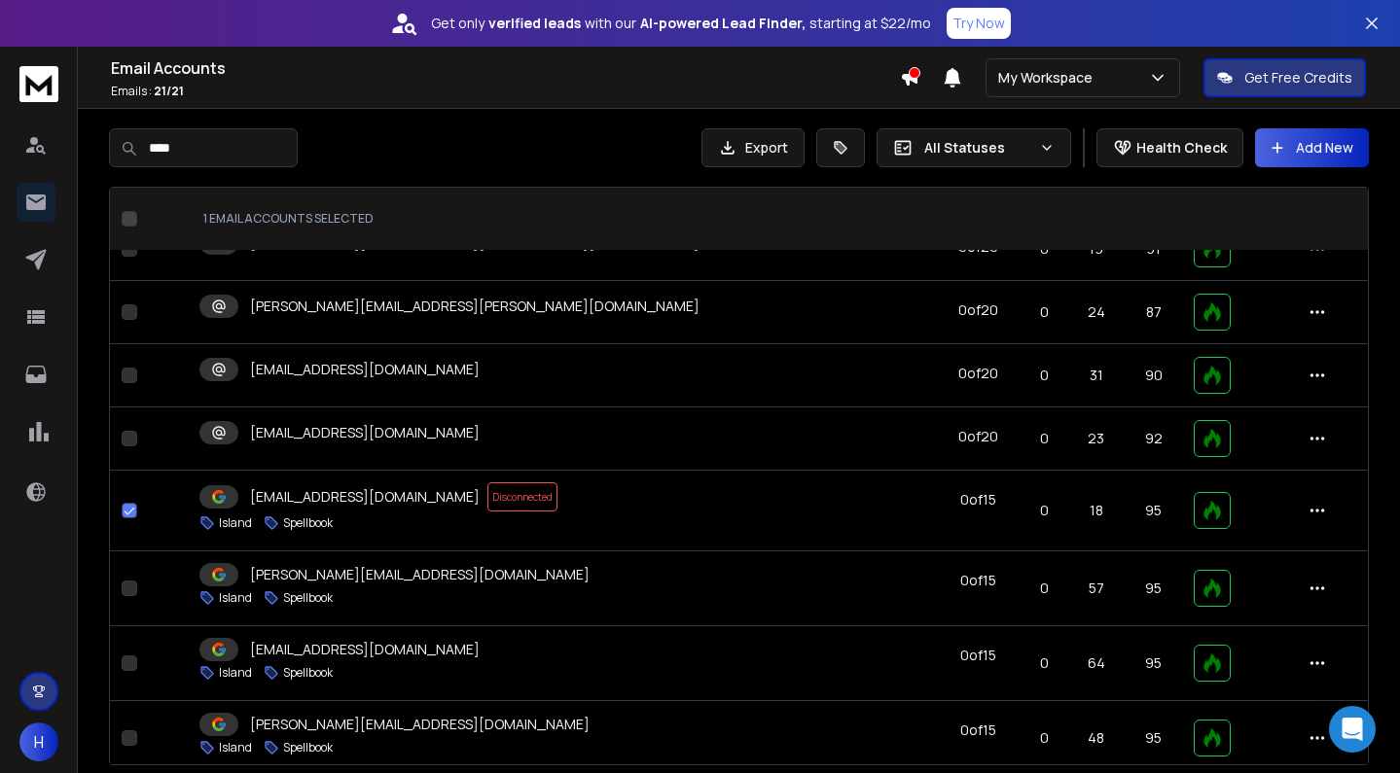
scroll to position [667, 0]
click at [124, 588] on button "button" at bounding box center [130, 587] width 16 height 16
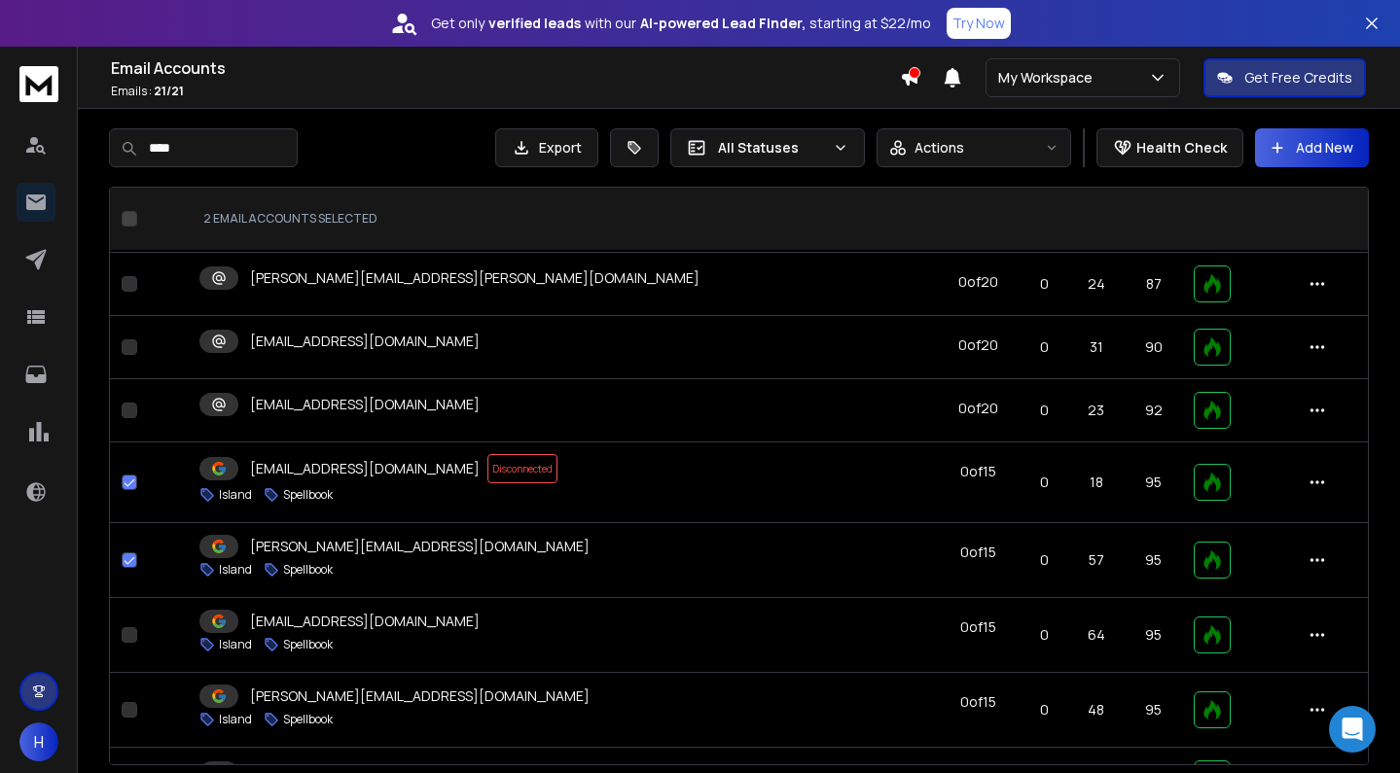
scroll to position [695, 0]
click at [129, 635] on button "button" at bounding box center [130, 635] width 16 height 16
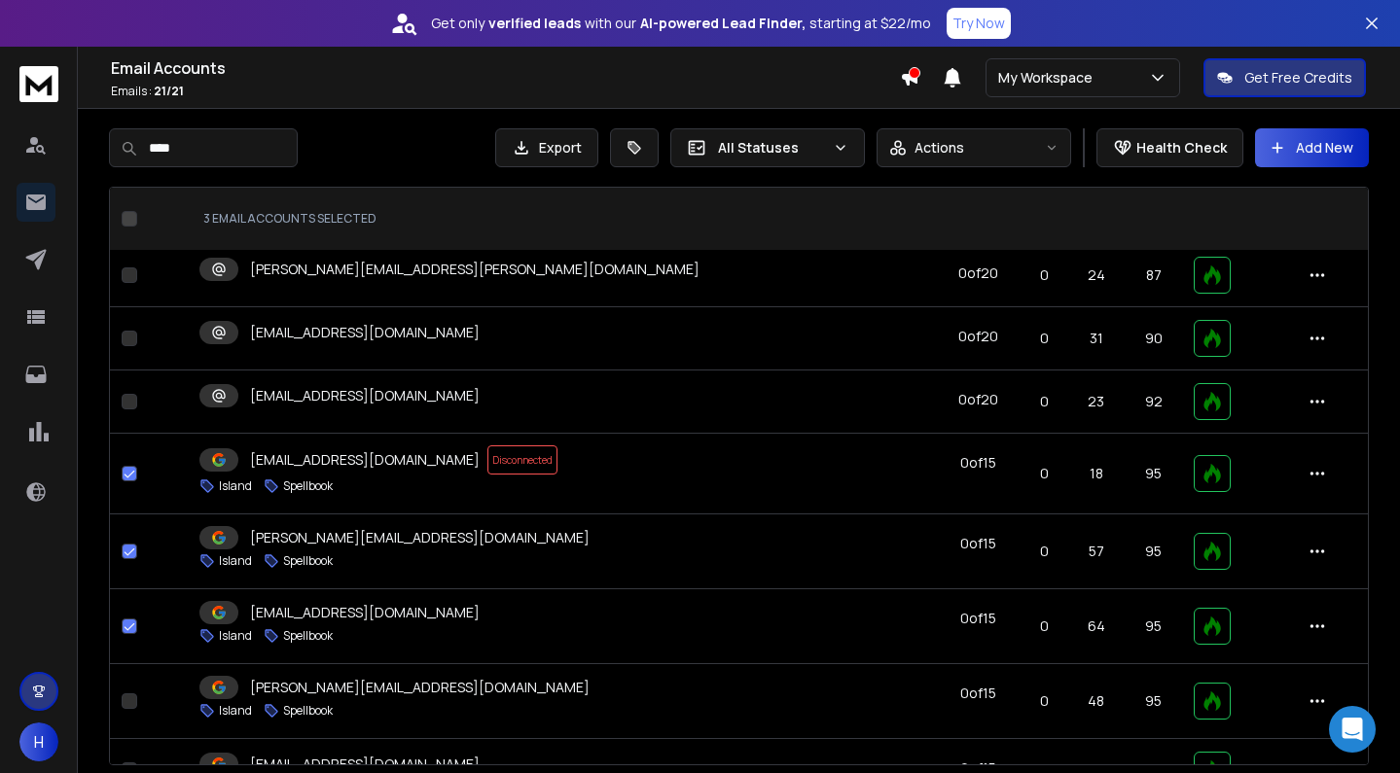
scroll to position [729, 0]
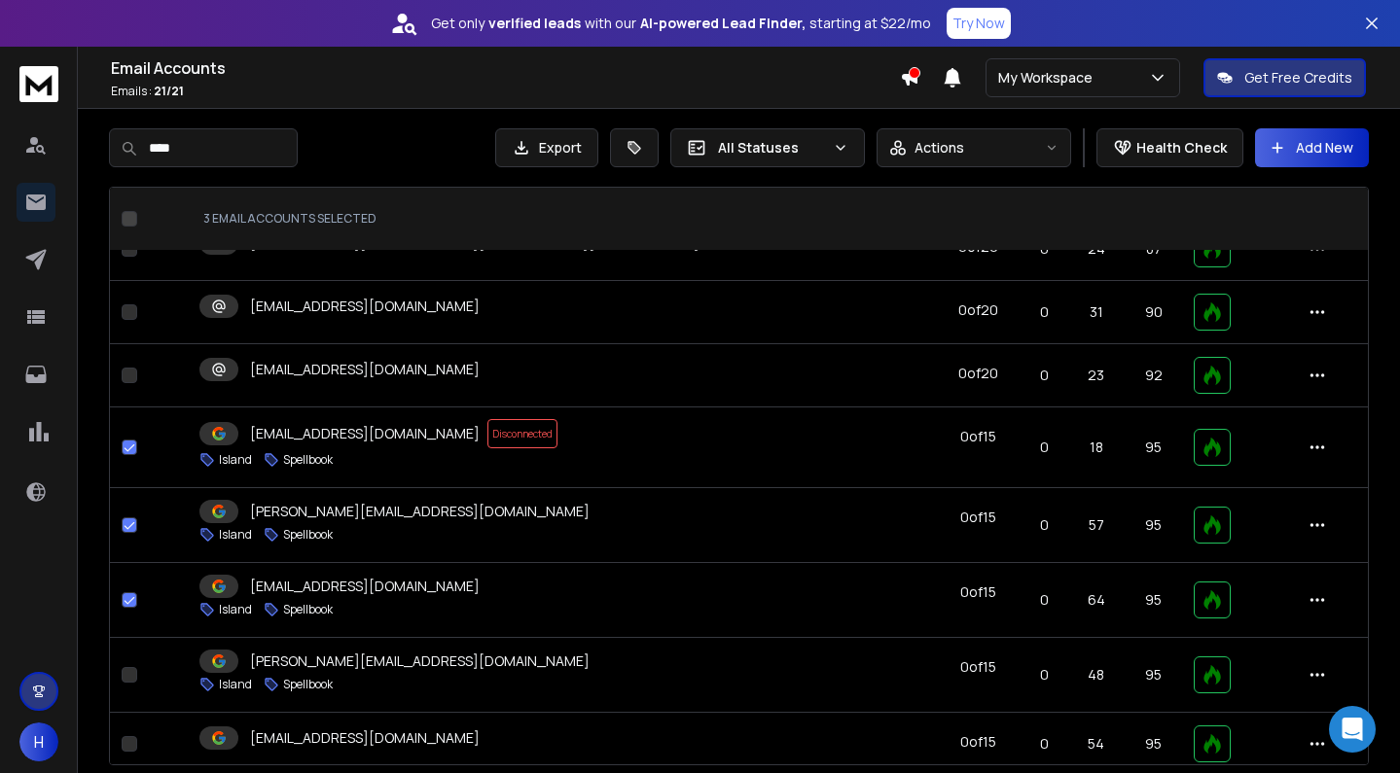
click at [128, 674] on button "button" at bounding box center [130, 675] width 16 height 16
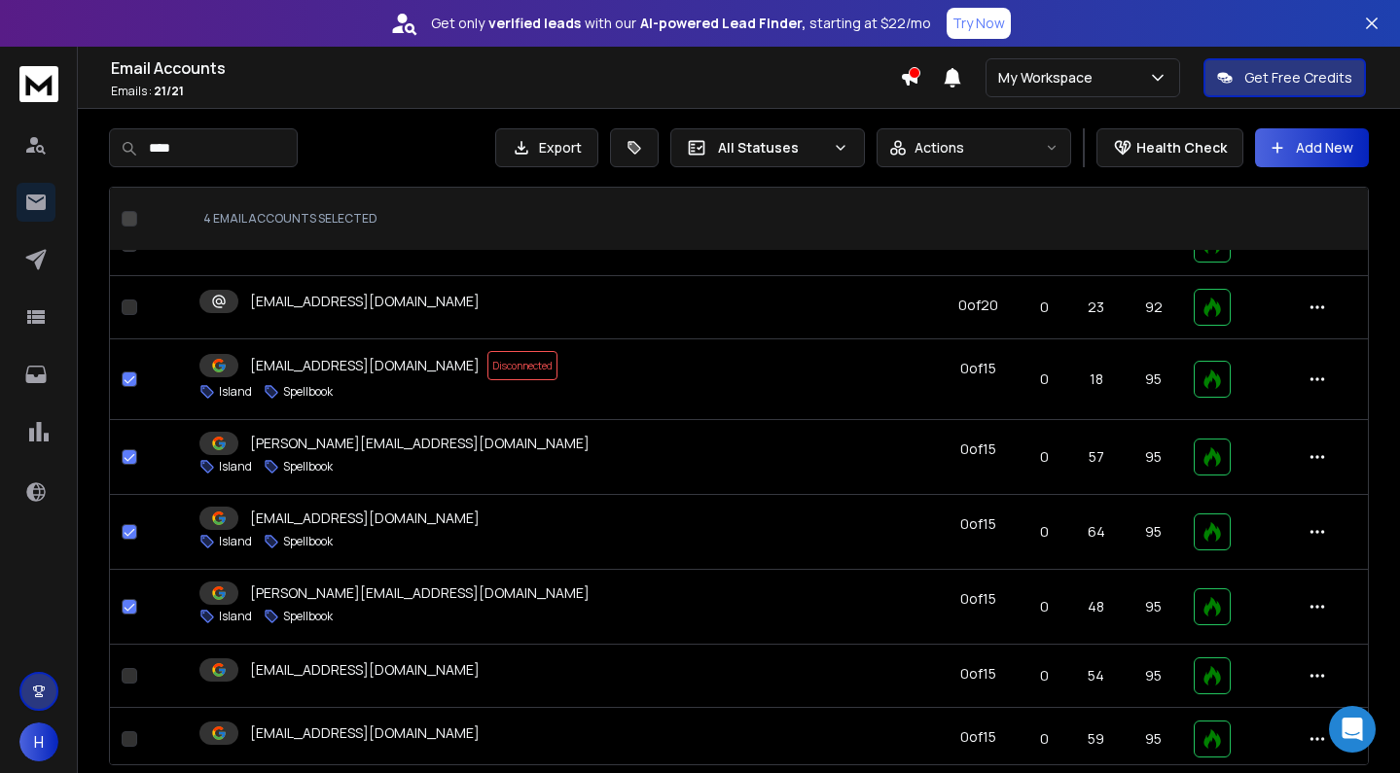
scroll to position [835, 0]
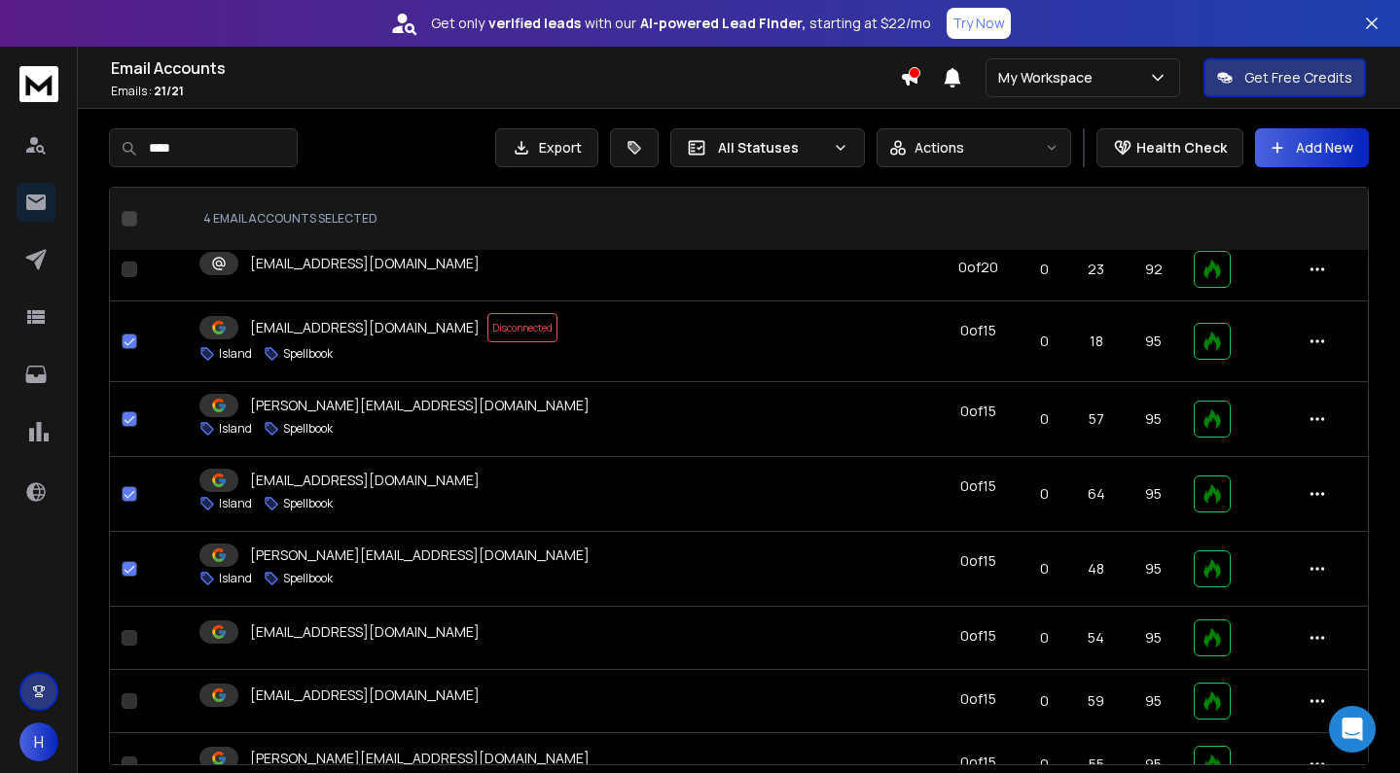
click at [131, 638] on button "button" at bounding box center [130, 638] width 16 height 16
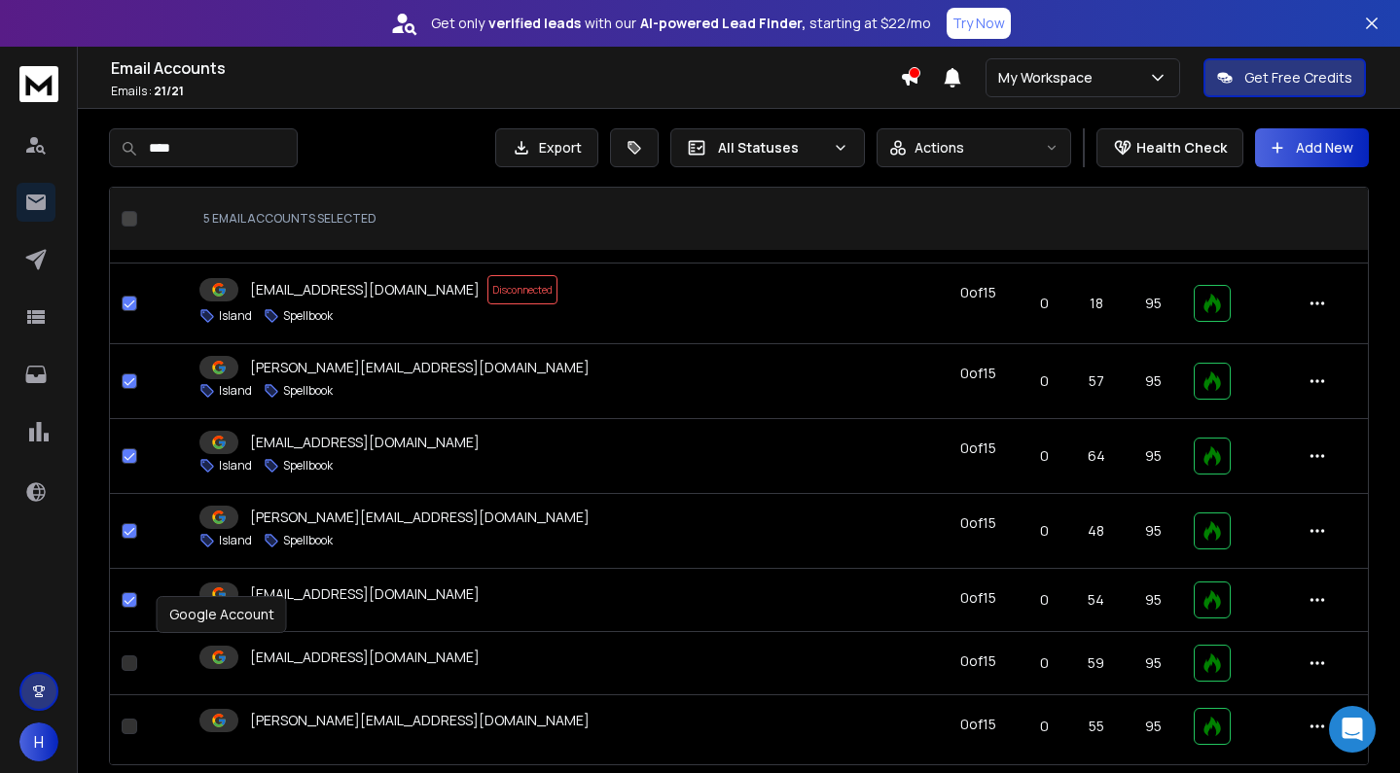
scroll to position [881, 0]
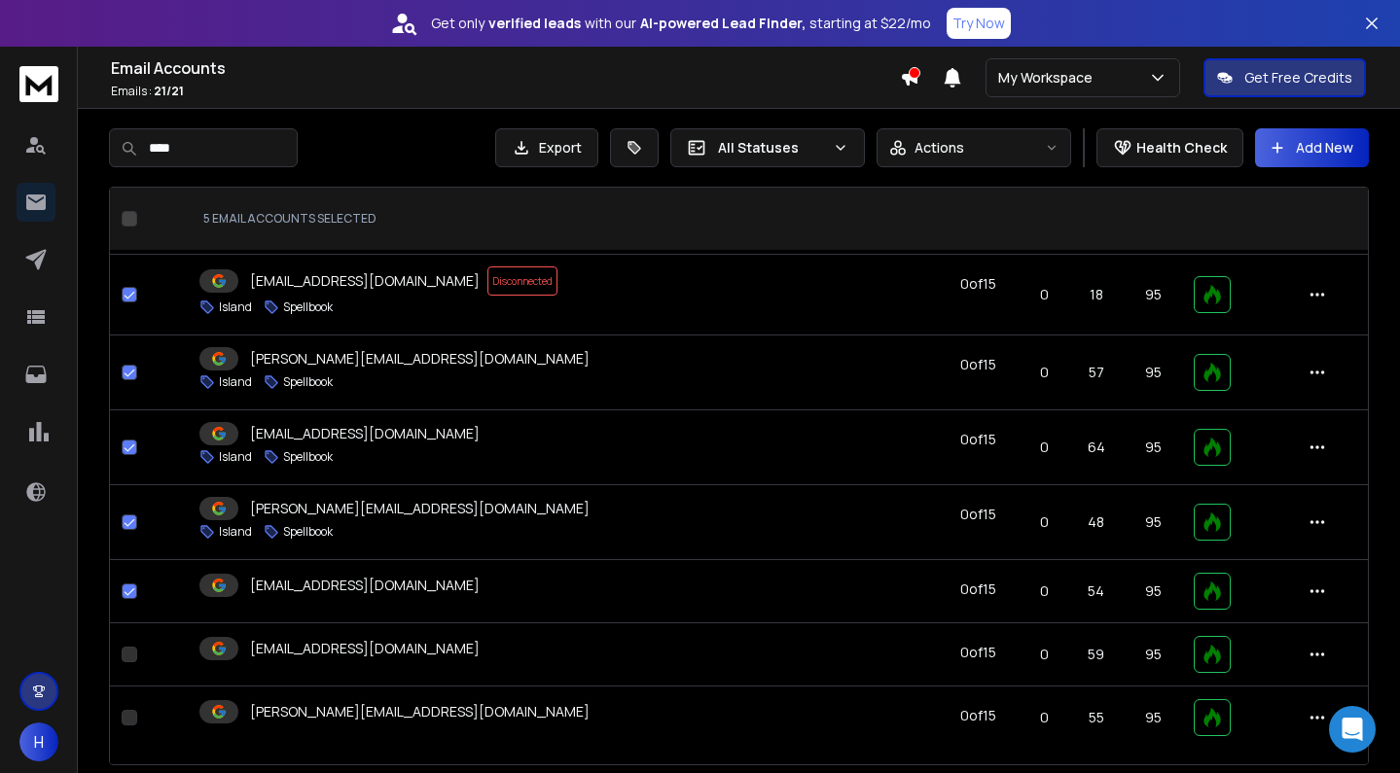
click at [127, 655] on button "button" at bounding box center [130, 655] width 16 height 16
click at [133, 710] on button "button" at bounding box center [130, 718] width 16 height 16
click at [948, 143] on p "Actions" at bounding box center [939, 147] width 50 height 19
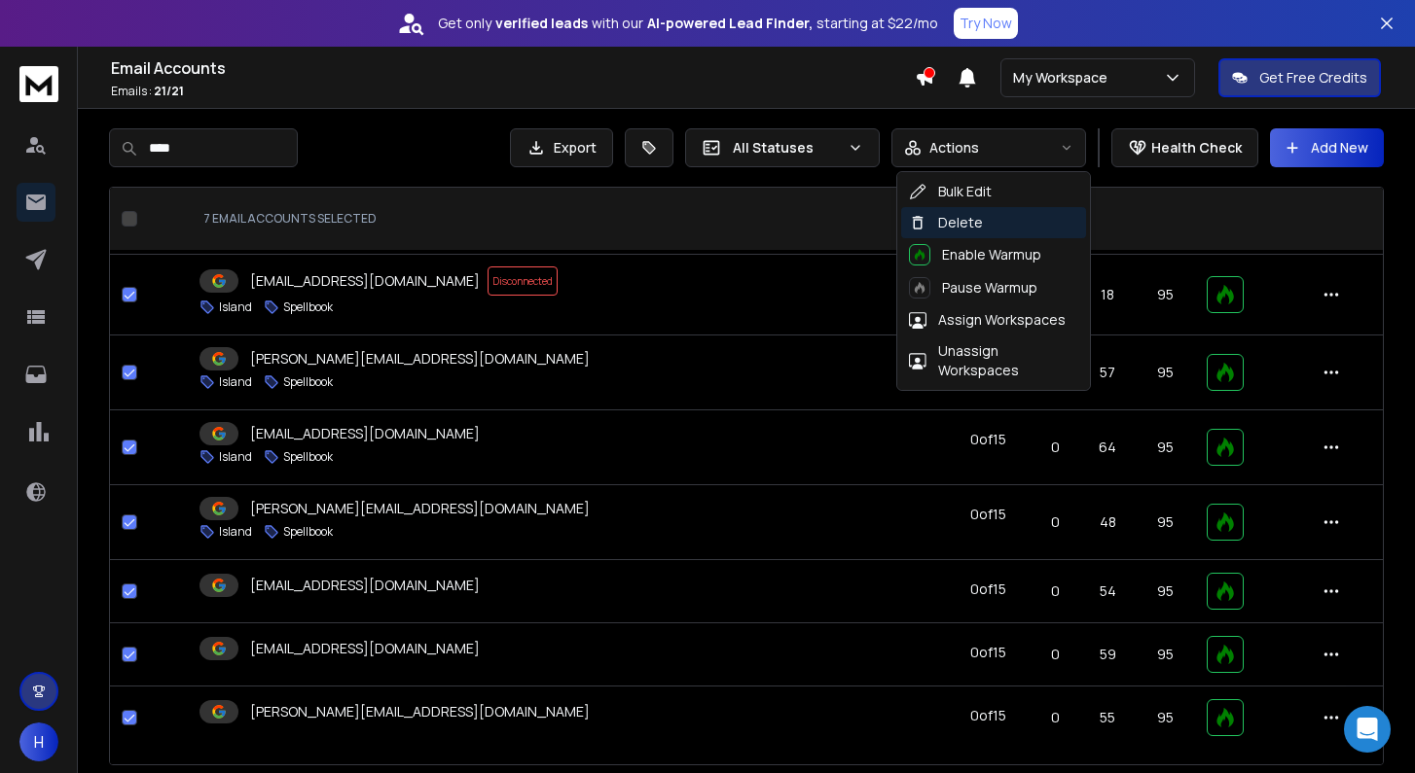
click at [968, 225] on div "Delete" at bounding box center [946, 222] width 74 height 19
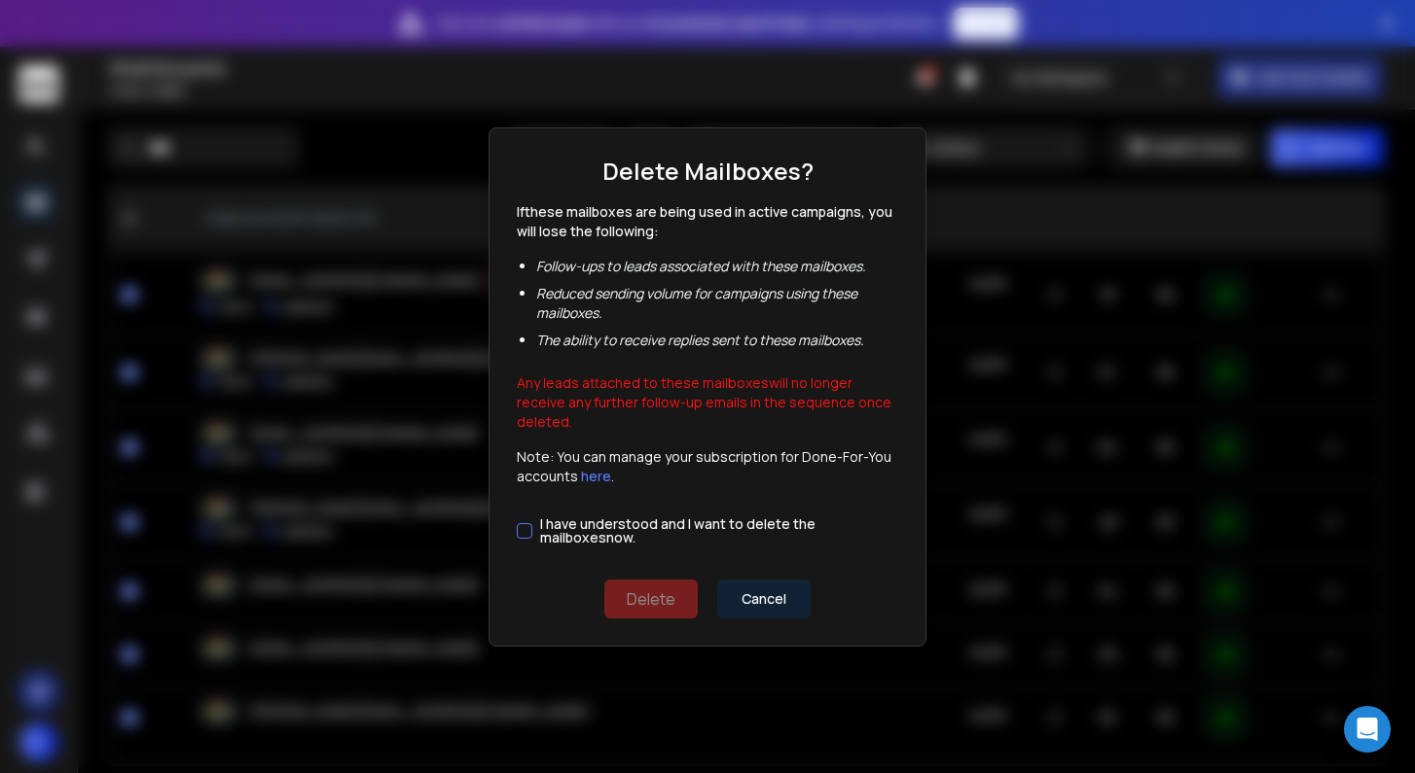
click at [734, 335] on ul "Follow-ups to leads associated with these mailboxes . Reduced sending volume fo…" at bounding box center [707, 303] width 381 height 93
click at [747, 601] on button "Cancel" at bounding box center [763, 599] width 93 height 39
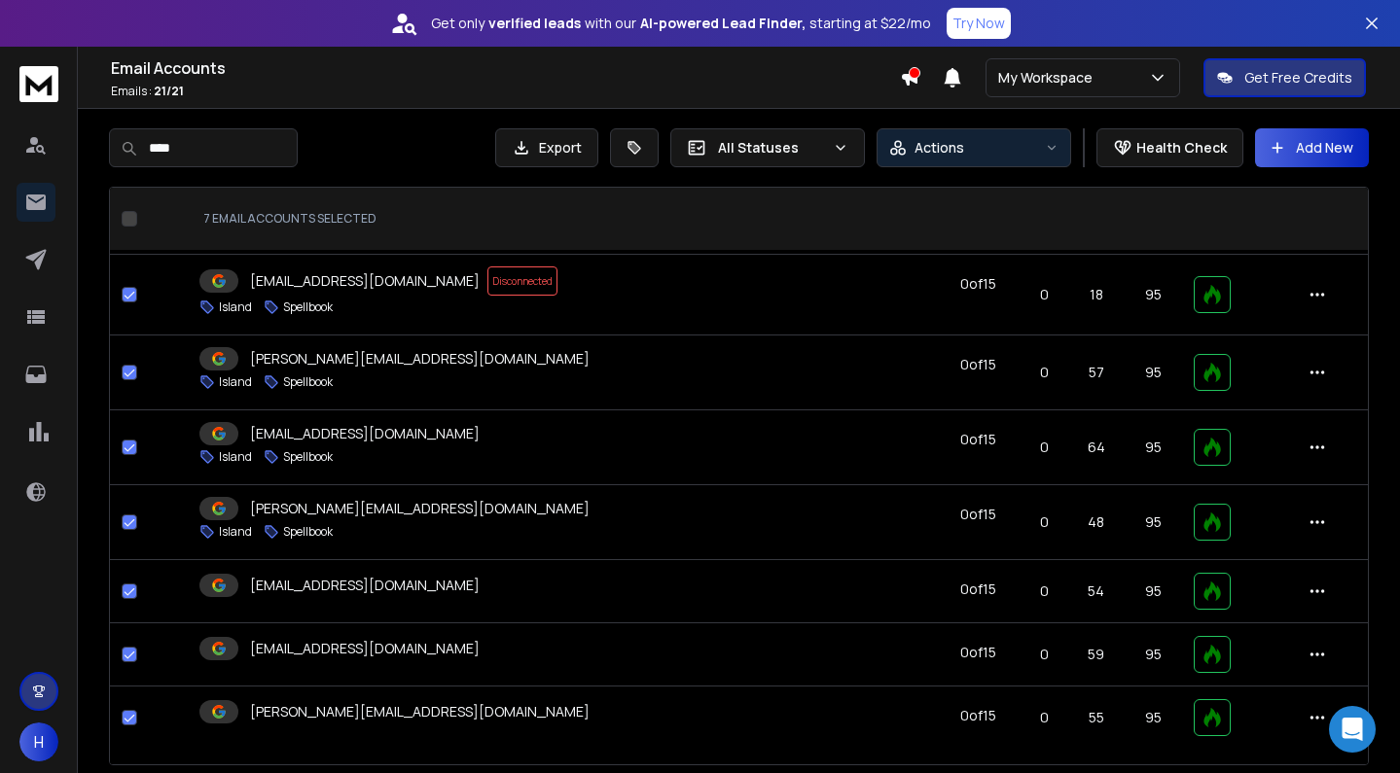
click at [1007, 155] on div "Actions" at bounding box center [963, 147] width 148 height 19
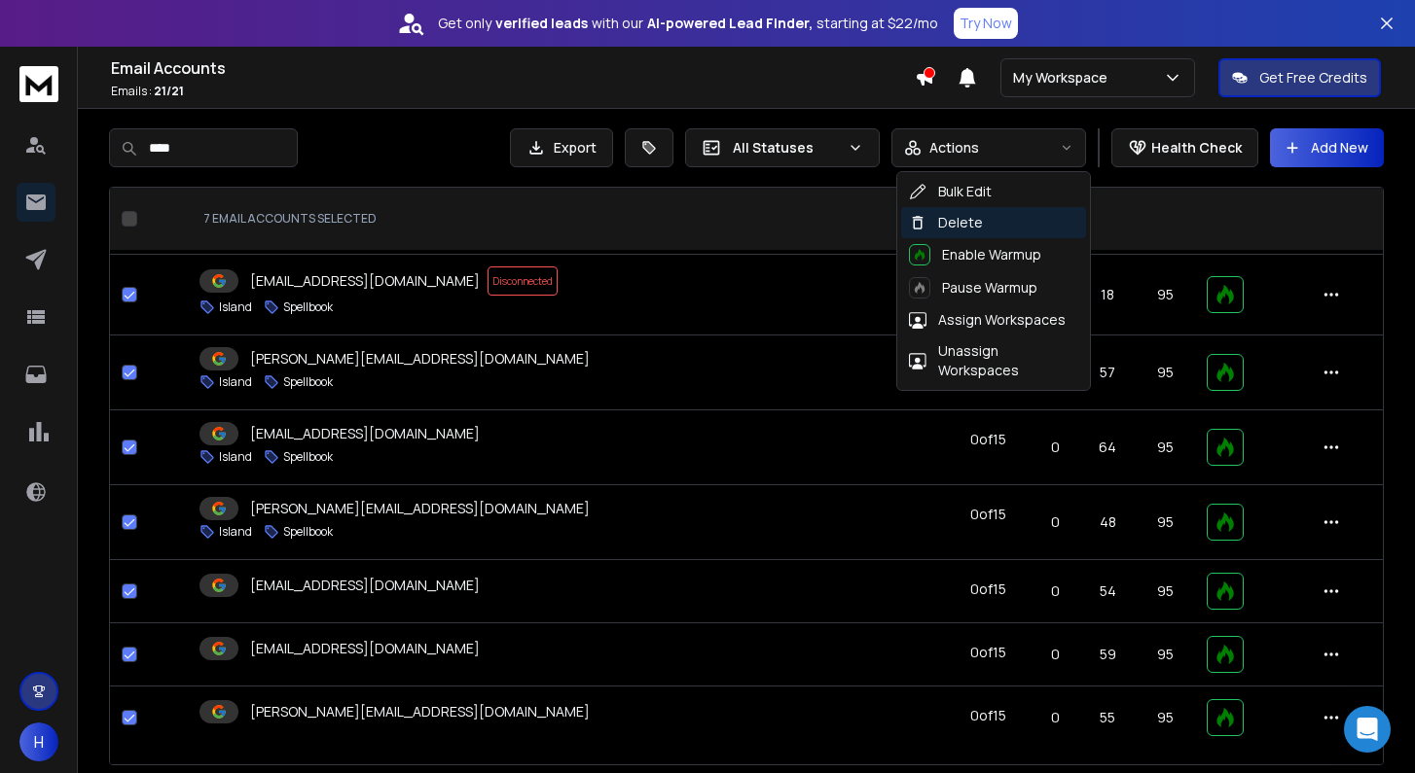
click at [961, 215] on div "Delete" at bounding box center [946, 222] width 74 height 19
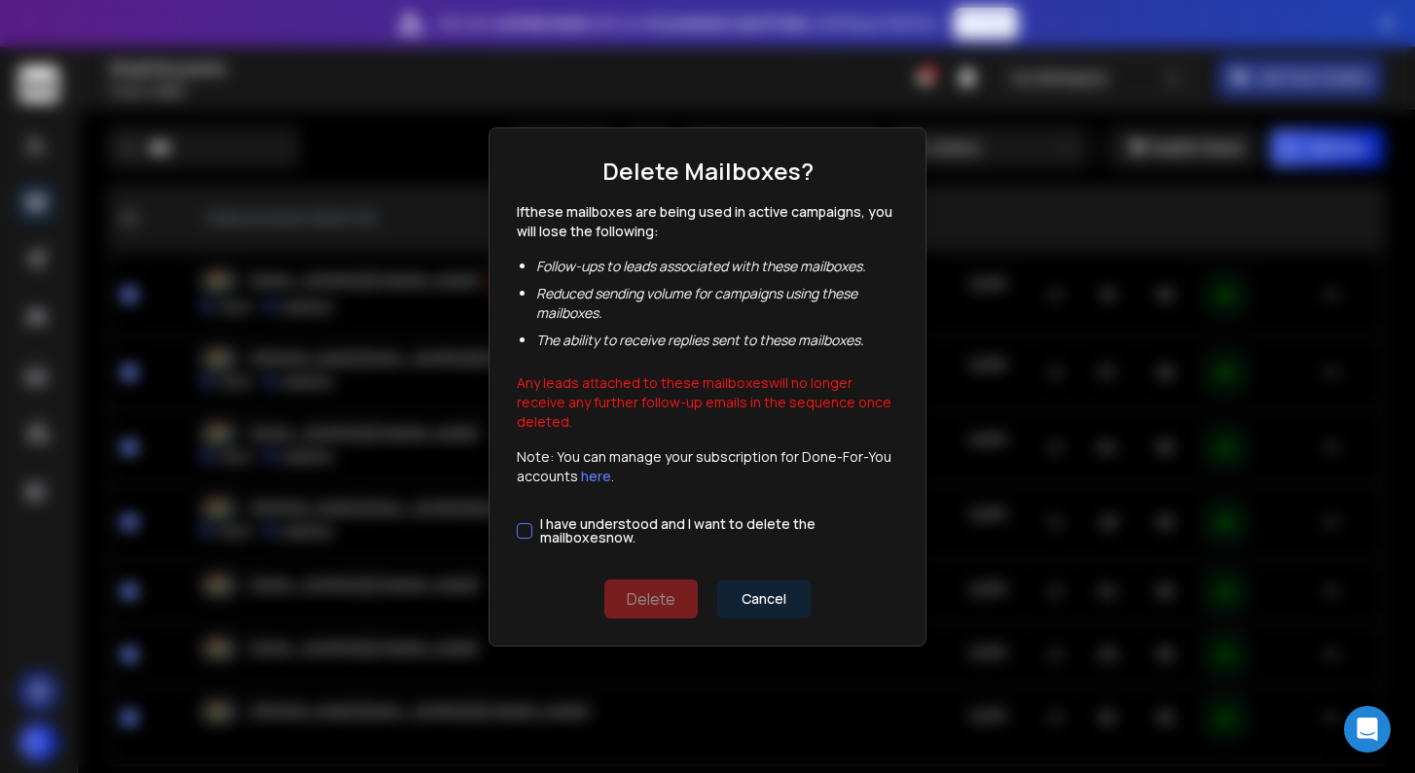
click at [526, 523] on button "I have understood and I want to delete the mailbox es now." at bounding box center [525, 531] width 16 height 16
click at [624, 580] on button "Delete" at bounding box center [650, 599] width 93 height 39
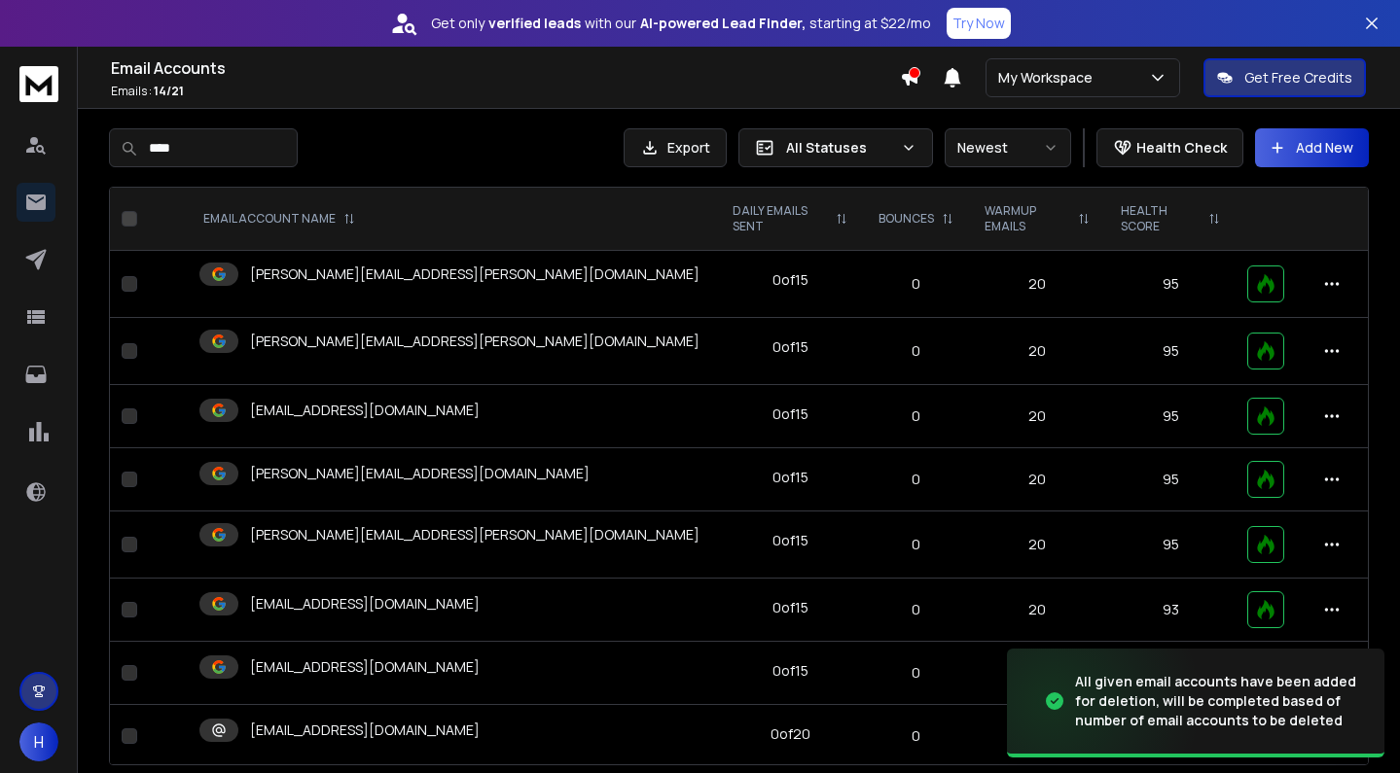
click at [469, 138] on div "****" at bounding box center [360, 147] width 503 height 39
click at [189, 148] on input "****" at bounding box center [203, 147] width 189 height 39
